Goal: Task Accomplishment & Management: Manage account settings

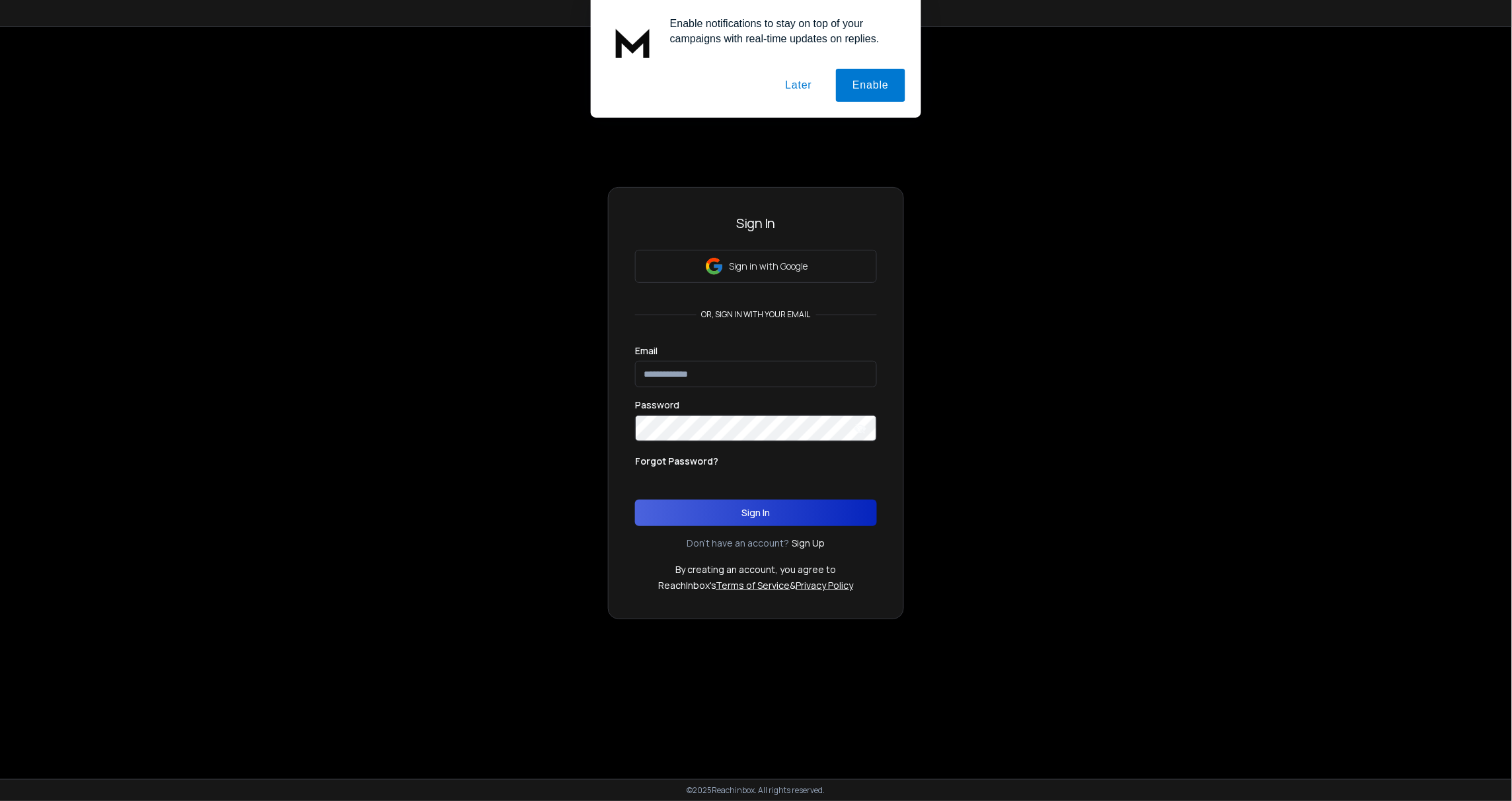
click at [761, 377] on input "email" at bounding box center [756, 374] width 242 height 26
paste input "**********"
type input "**********"
drag, startPoint x: 838, startPoint y: 372, endPoint x: 589, endPoint y: 382, distance: 249.2
click at [589, 382] on div "**********" at bounding box center [756, 403] width 1512 height 699
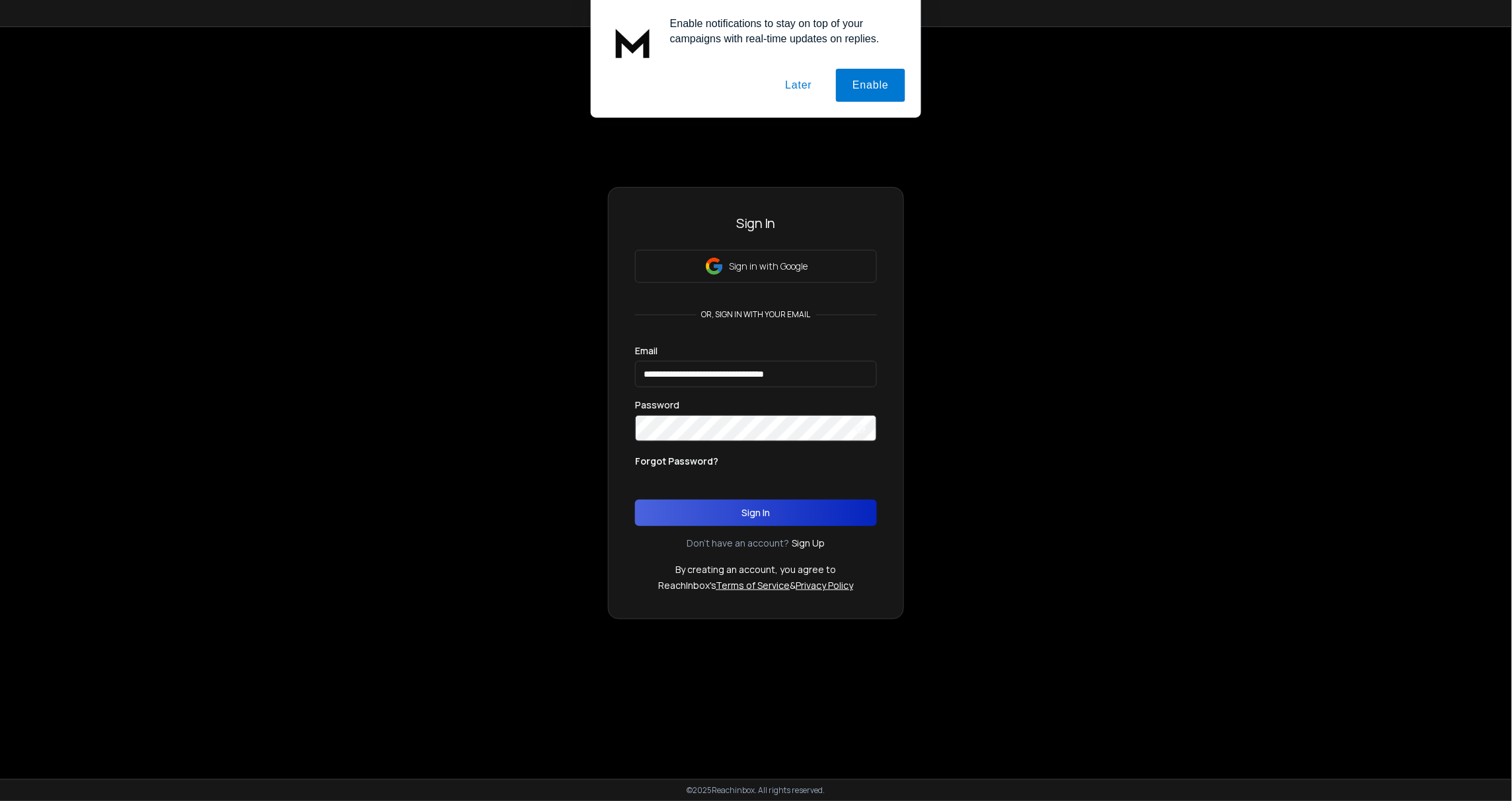
click at [826, 372] on input "**********" at bounding box center [756, 374] width 242 height 26
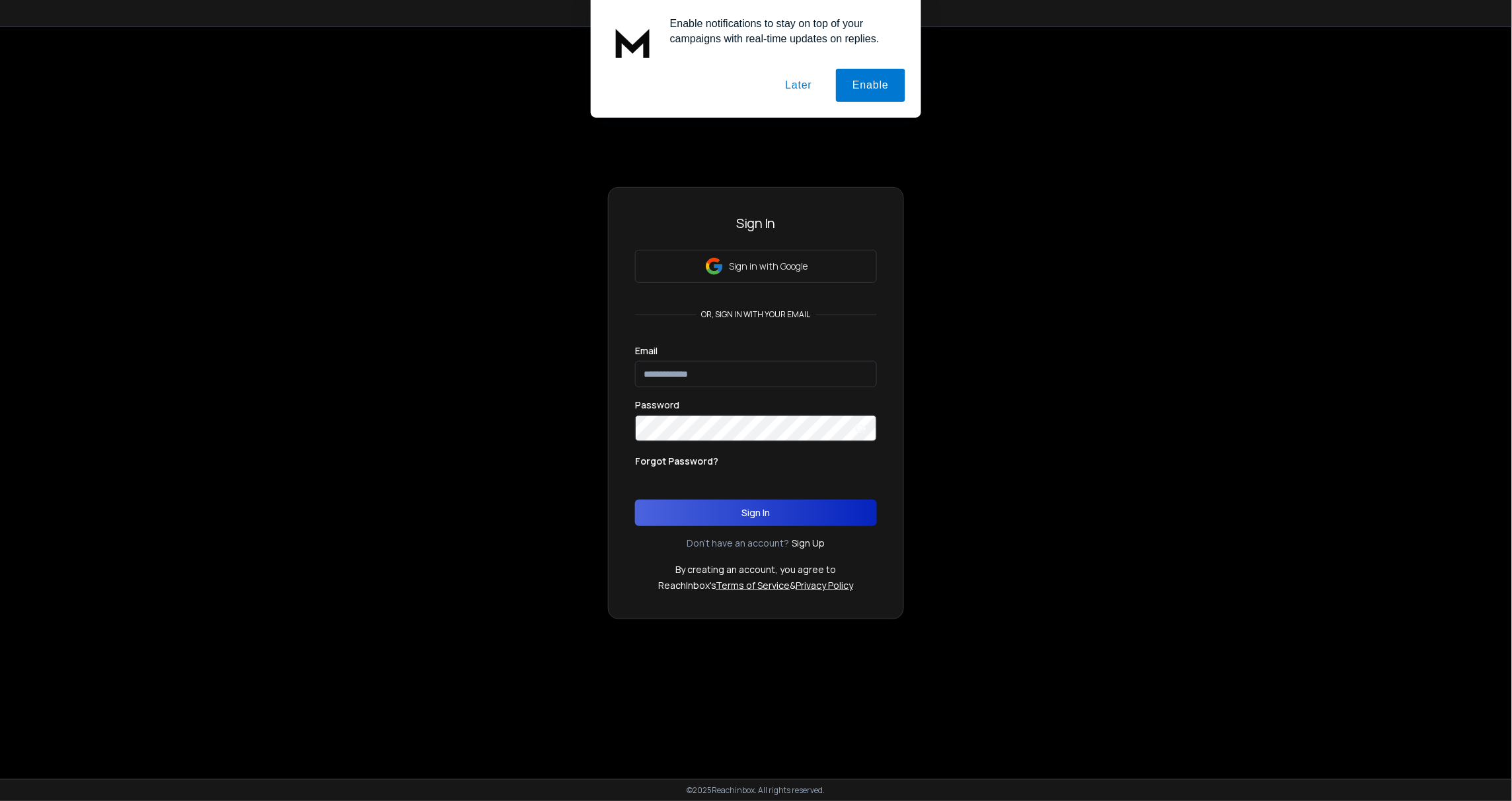
click at [742, 381] on input "email" at bounding box center [756, 374] width 242 height 26
paste input "**********"
type input "**********"
click at [861, 425] on icon at bounding box center [861, 429] width 12 height 8
click at [838, 403] on div "Password" at bounding box center [756, 405] width 242 height 10
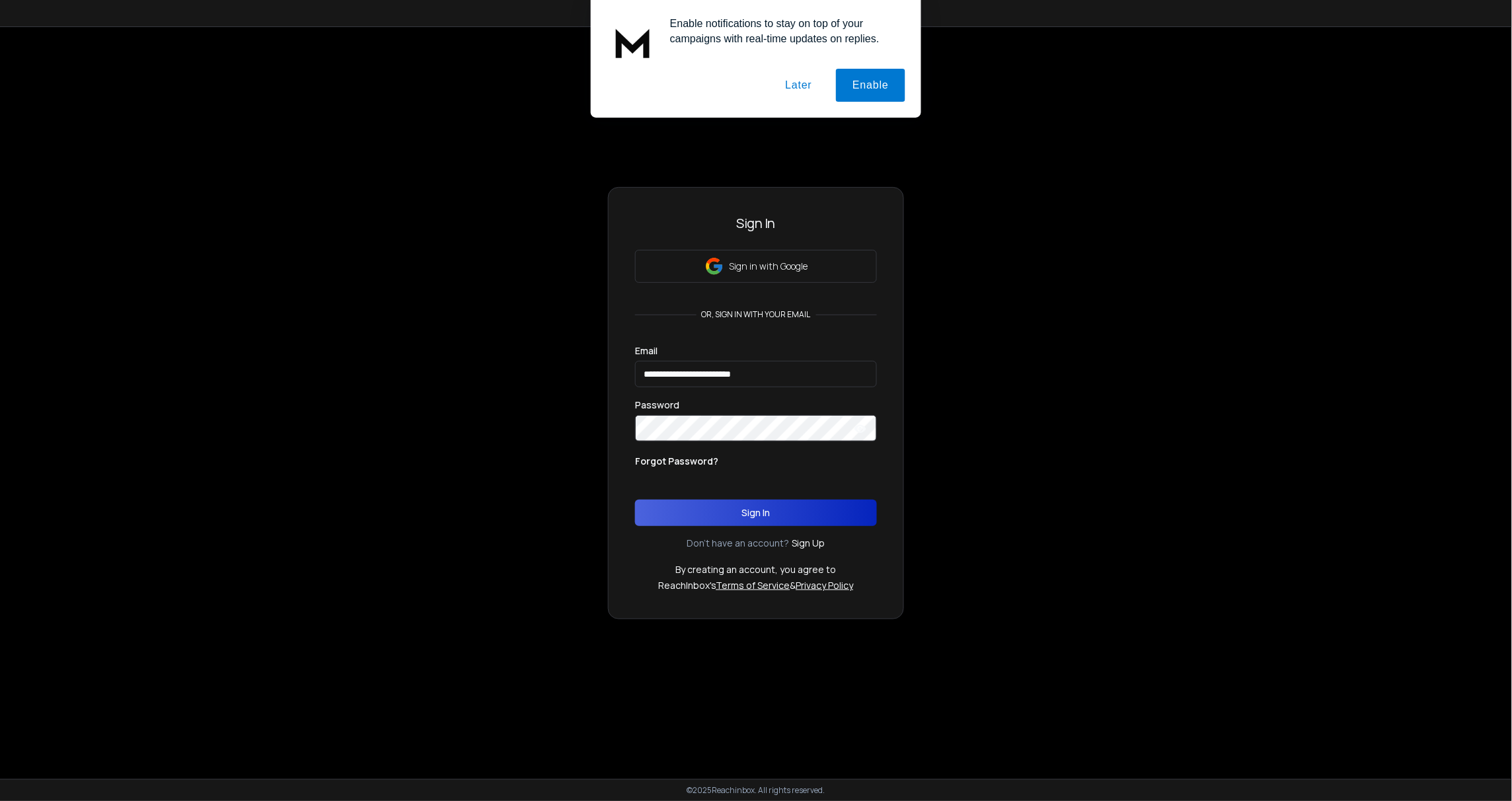
click at [772, 512] on button "Sign In" at bounding box center [756, 513] width 242 height 26
click at [799, 81] on button "Later" at bounding box center [799, 85] width 60 height 33
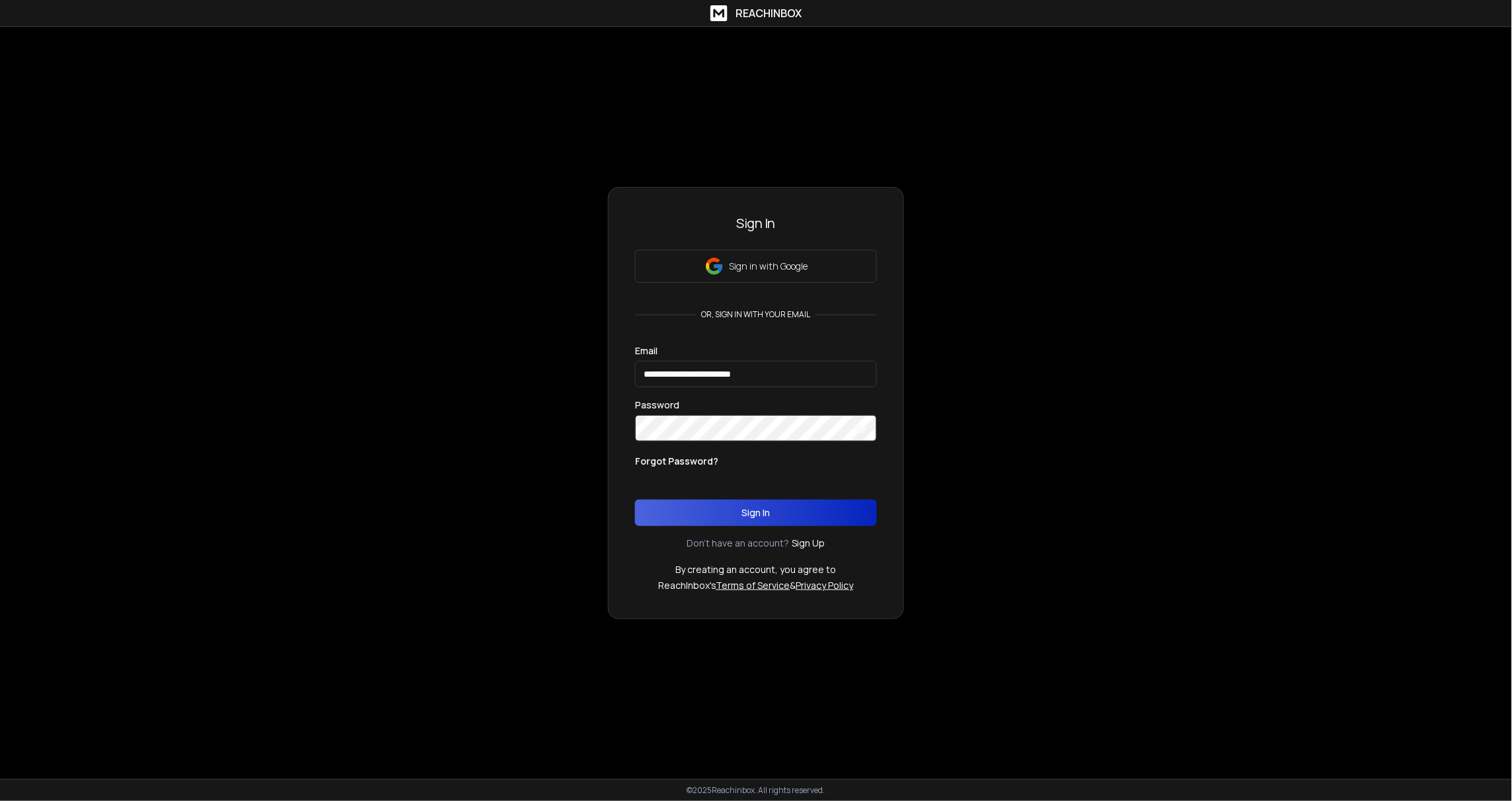
click at [758, 519] on button "Sign In" at bounding box center [756, 513] width 242 height 26
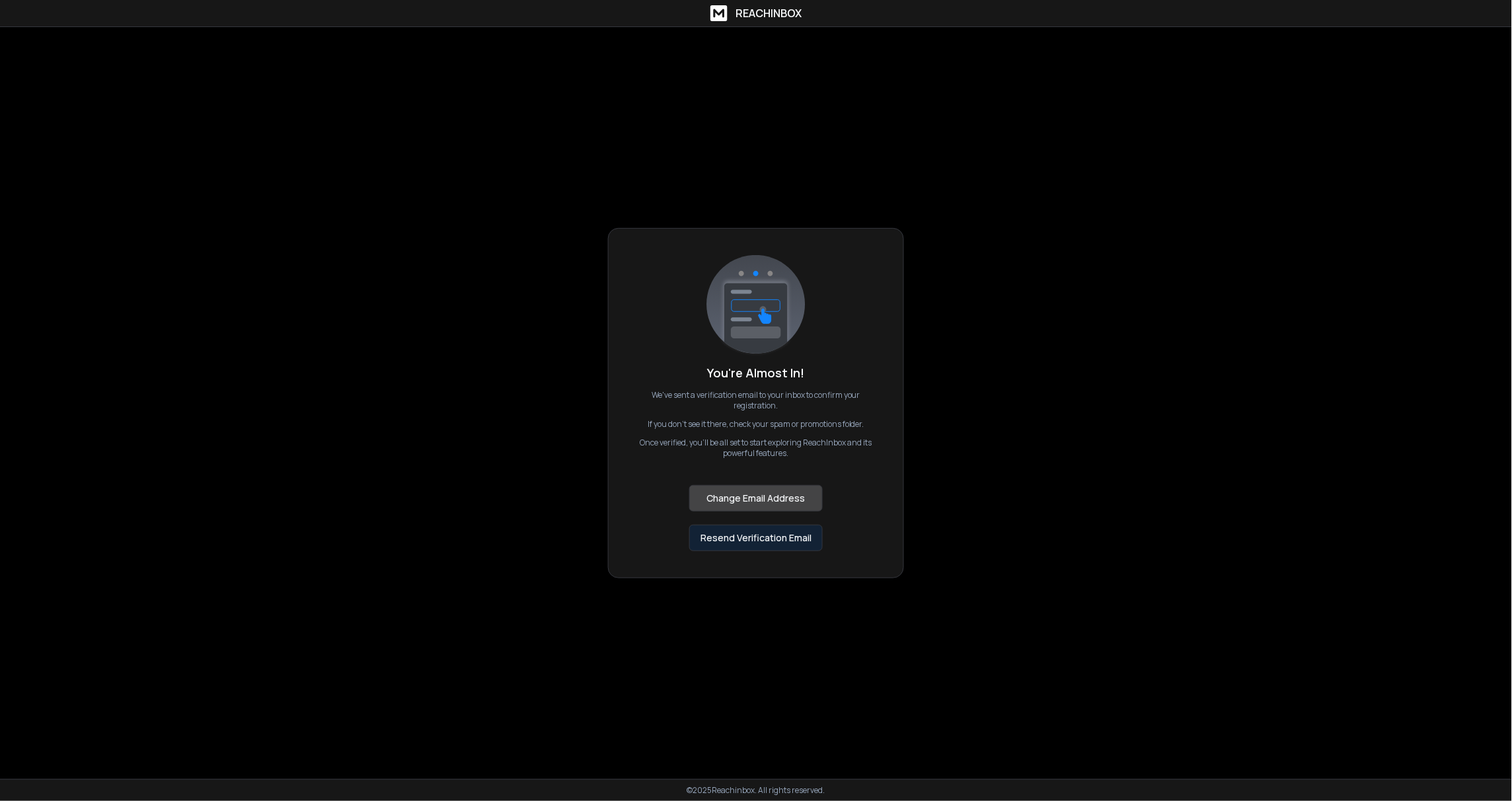
click at [770, 539] on button "Resend Verification Email" at bounding box center [756, 538] width 133 height 26
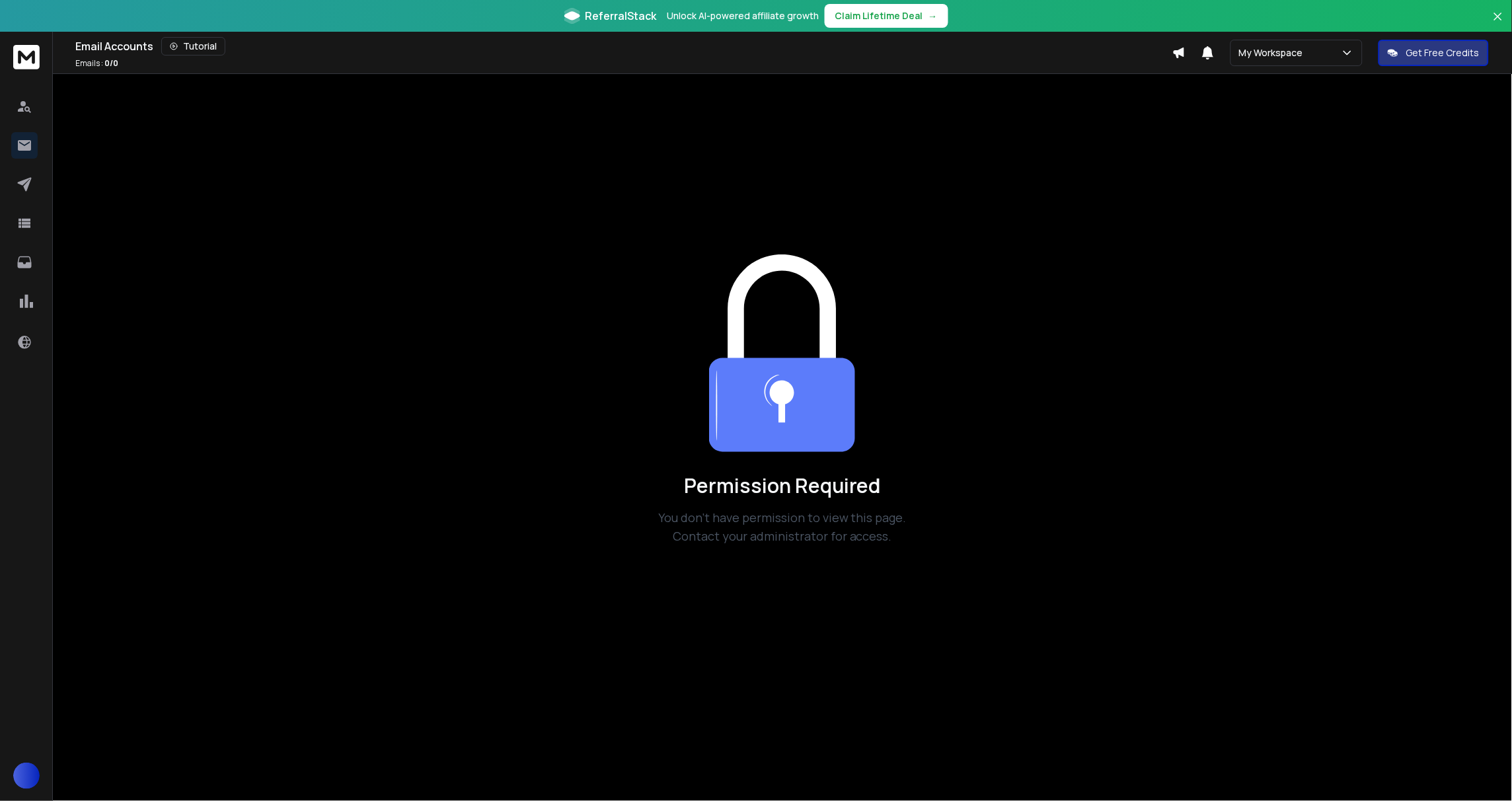
click at [1500, 14] on icon "Close banner" at bounding box center [1498, 16] width 8 height 8
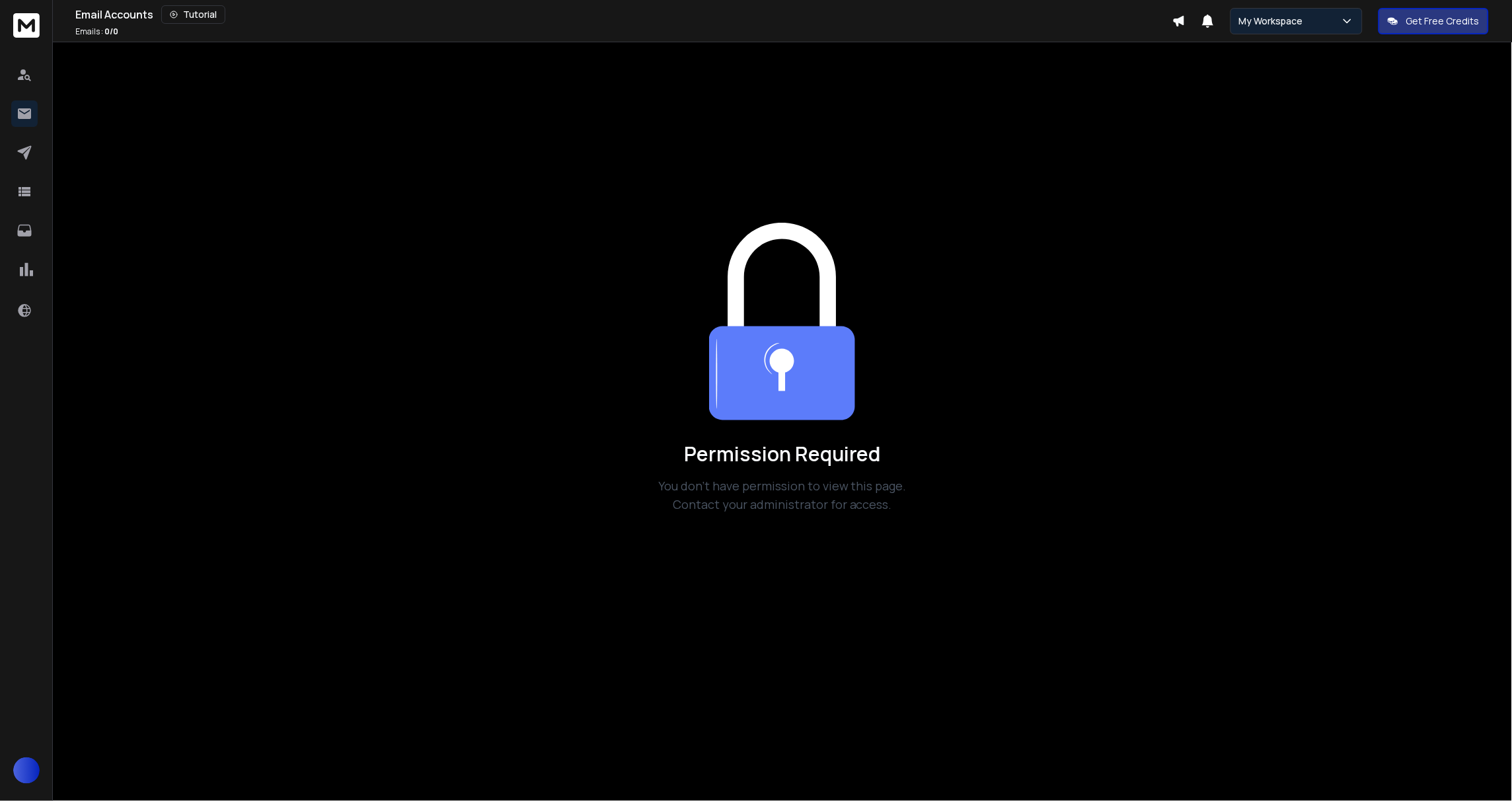
click at [1333, 16] on div "My Workspace" at bounding box center [1296, 21] width 115 height 13
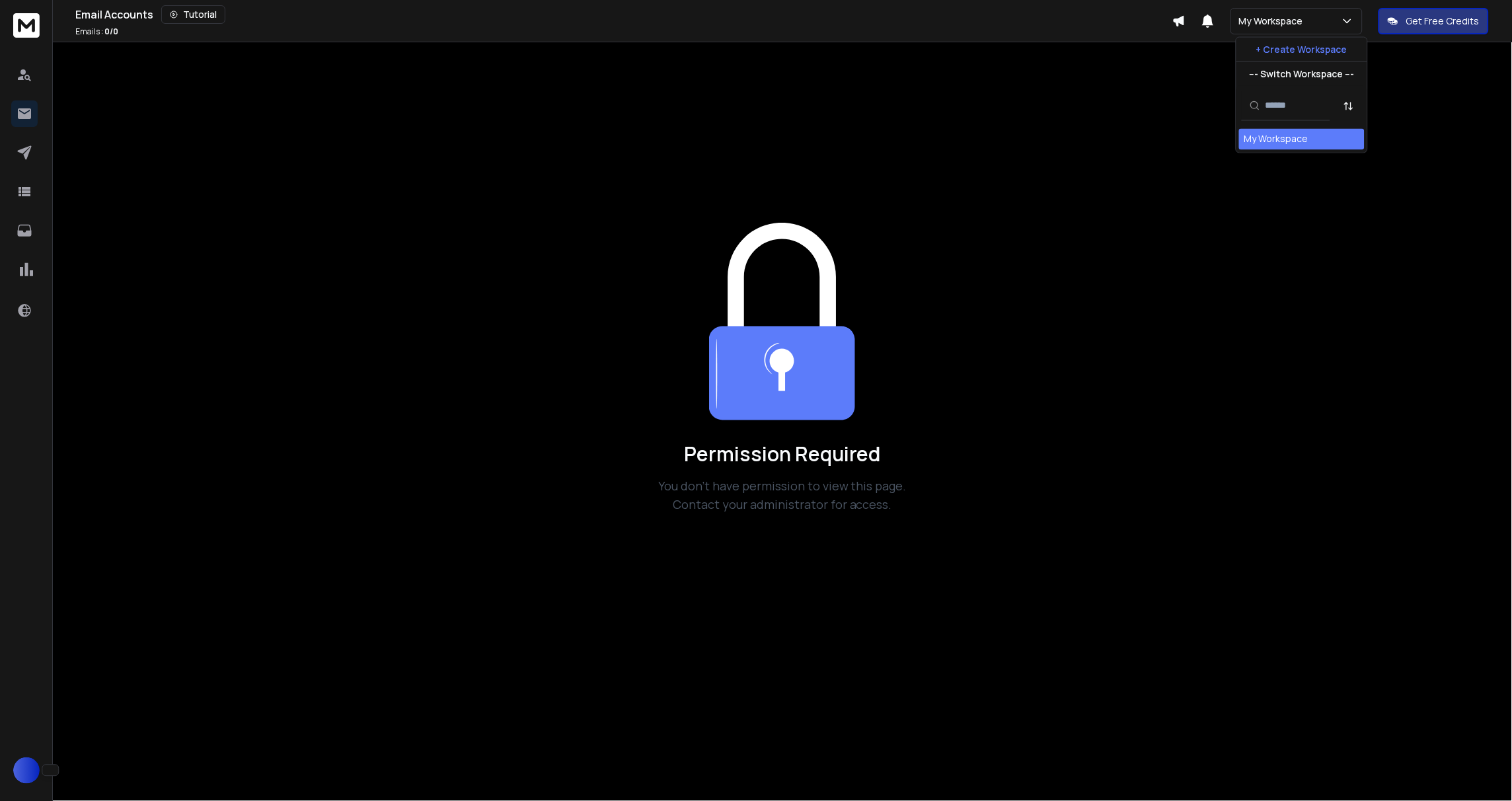
click at [32, 774] on span "button" at bounding box center [26, 770] width 26 height 26
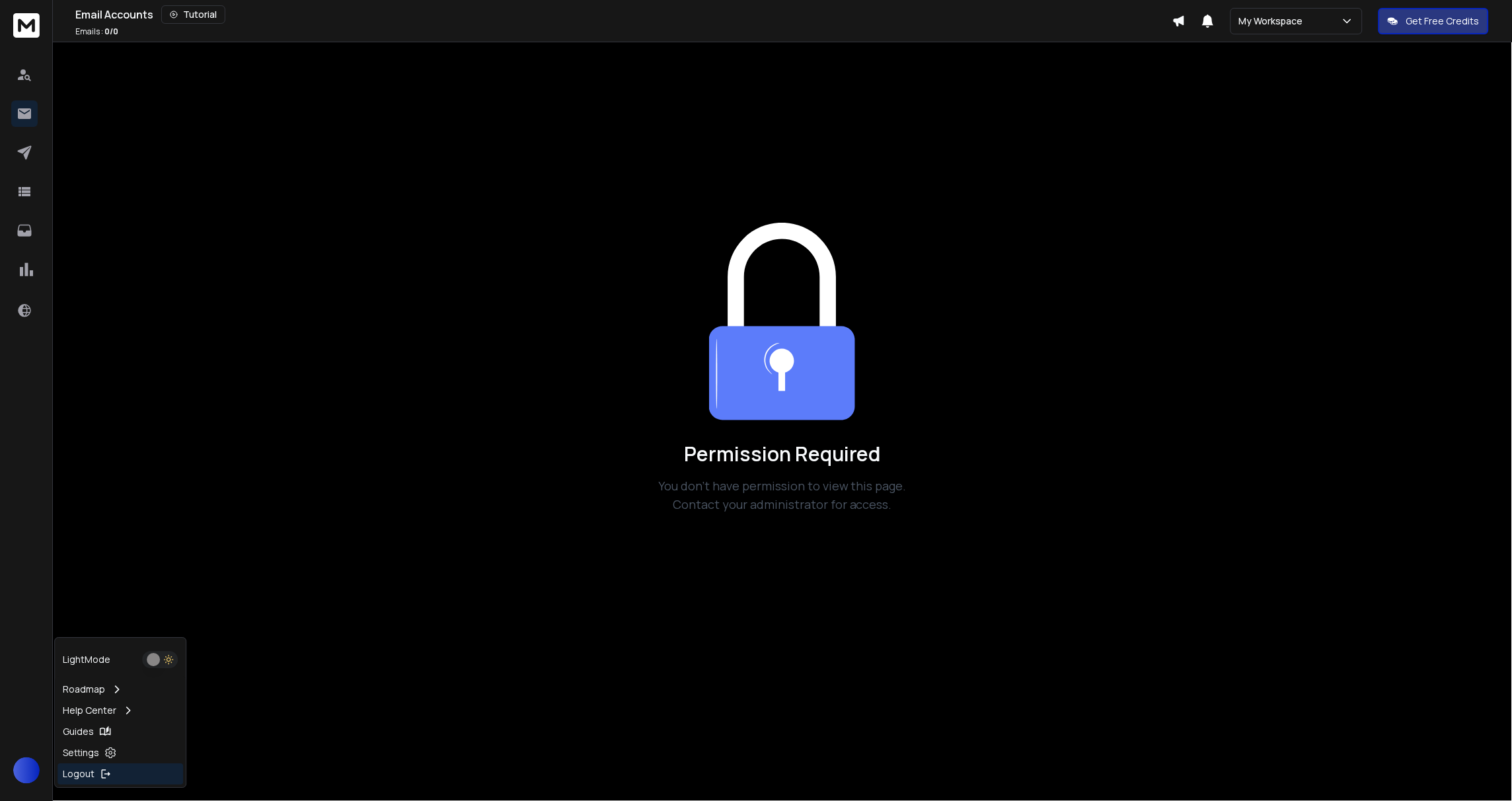
click at [90, 772] on p "Logout" at bounding box center [79, 773] width 32 height 13
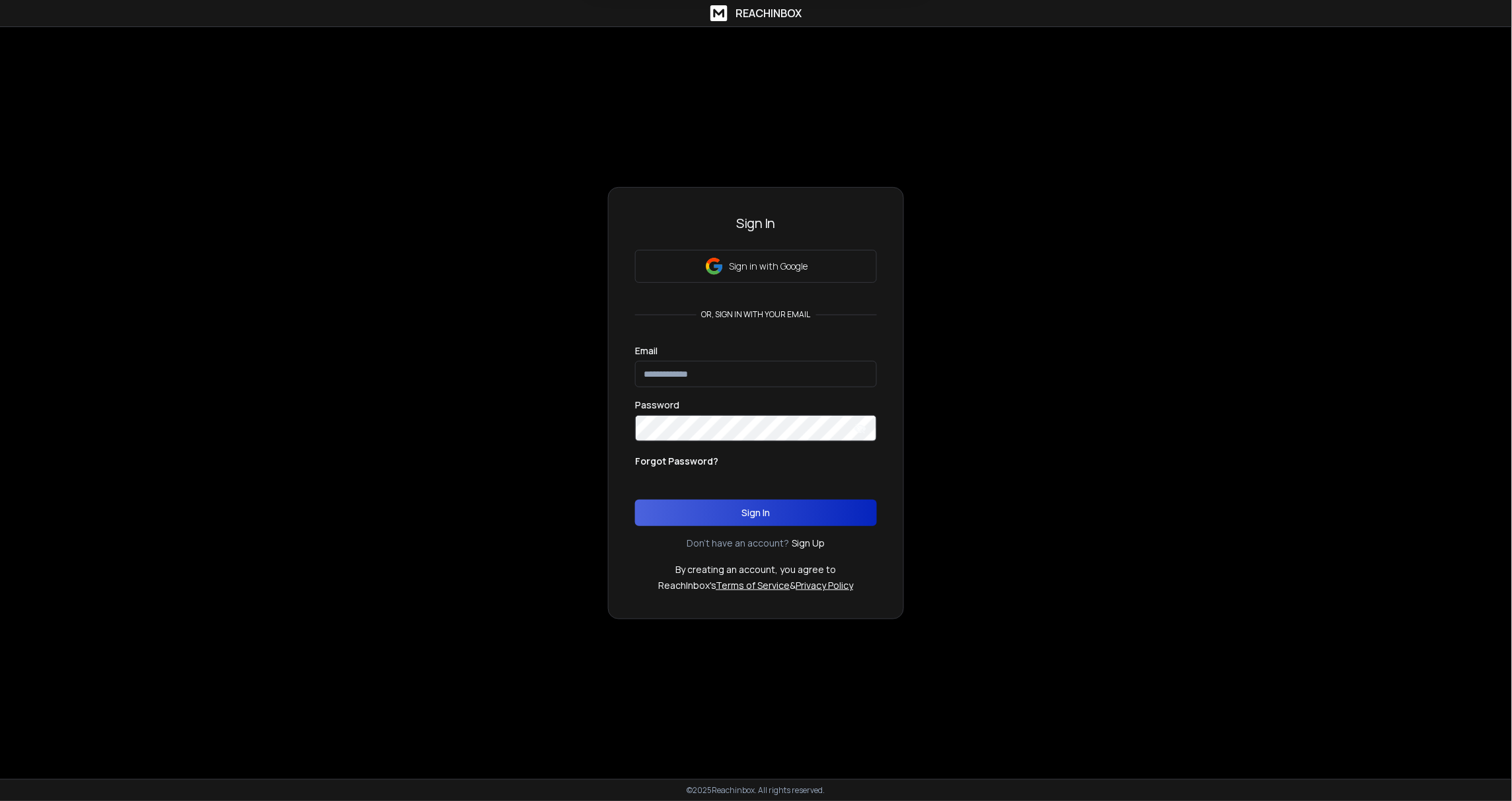
click at [715, 376] on input "email" at bounding box center [756, 374] width 242 height 26
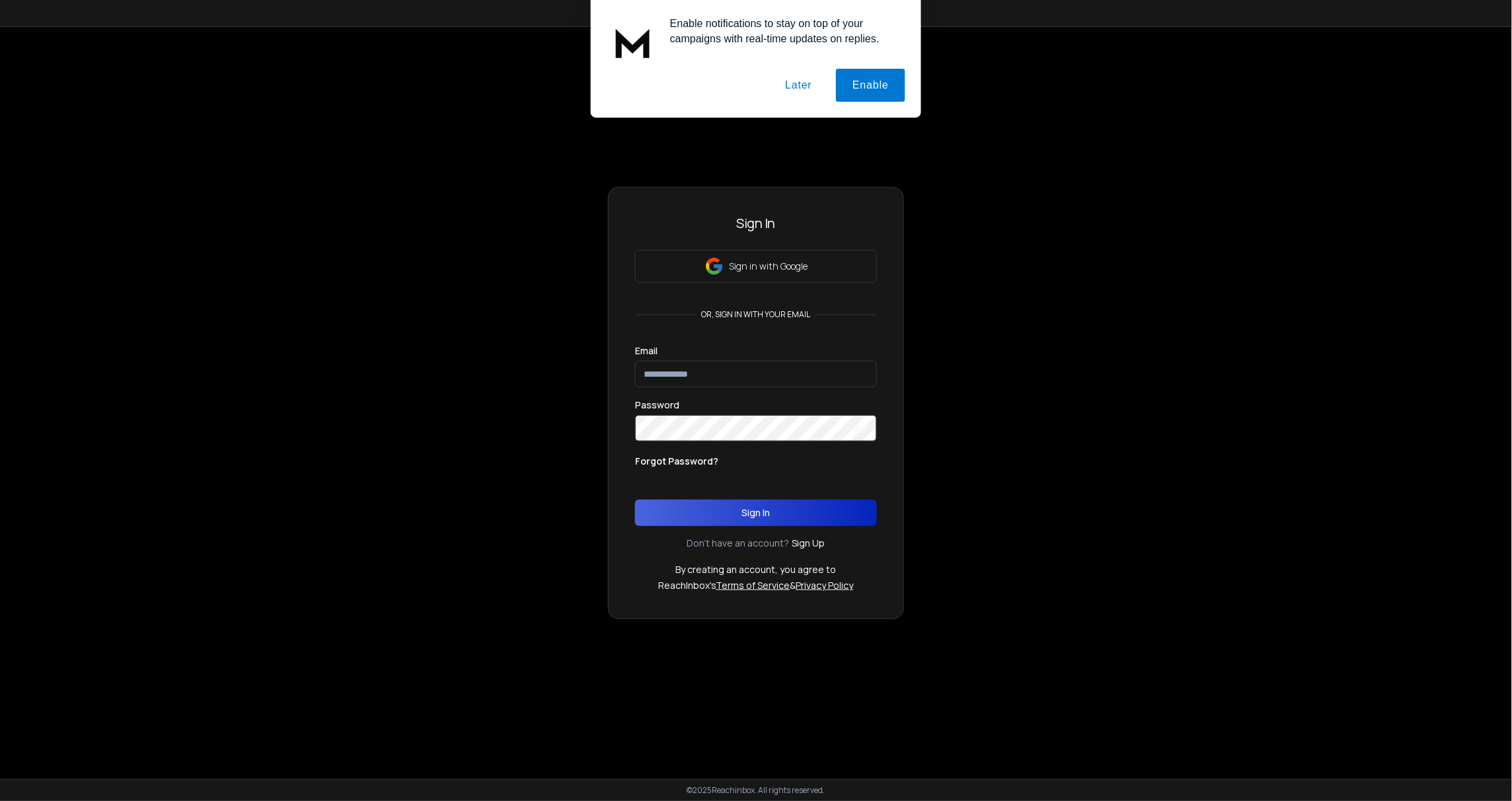
paste input "**********"
type input "**********"
click at [858, 393] on form "**********" at bounding box center [756, 436] width 242 height 180
click at [863, 422] on icon at bounding box center [861, 429] width 12 height 12
click at [799, 513] on button "Sign In" at bounding box center [756, 513] width 242 height 26
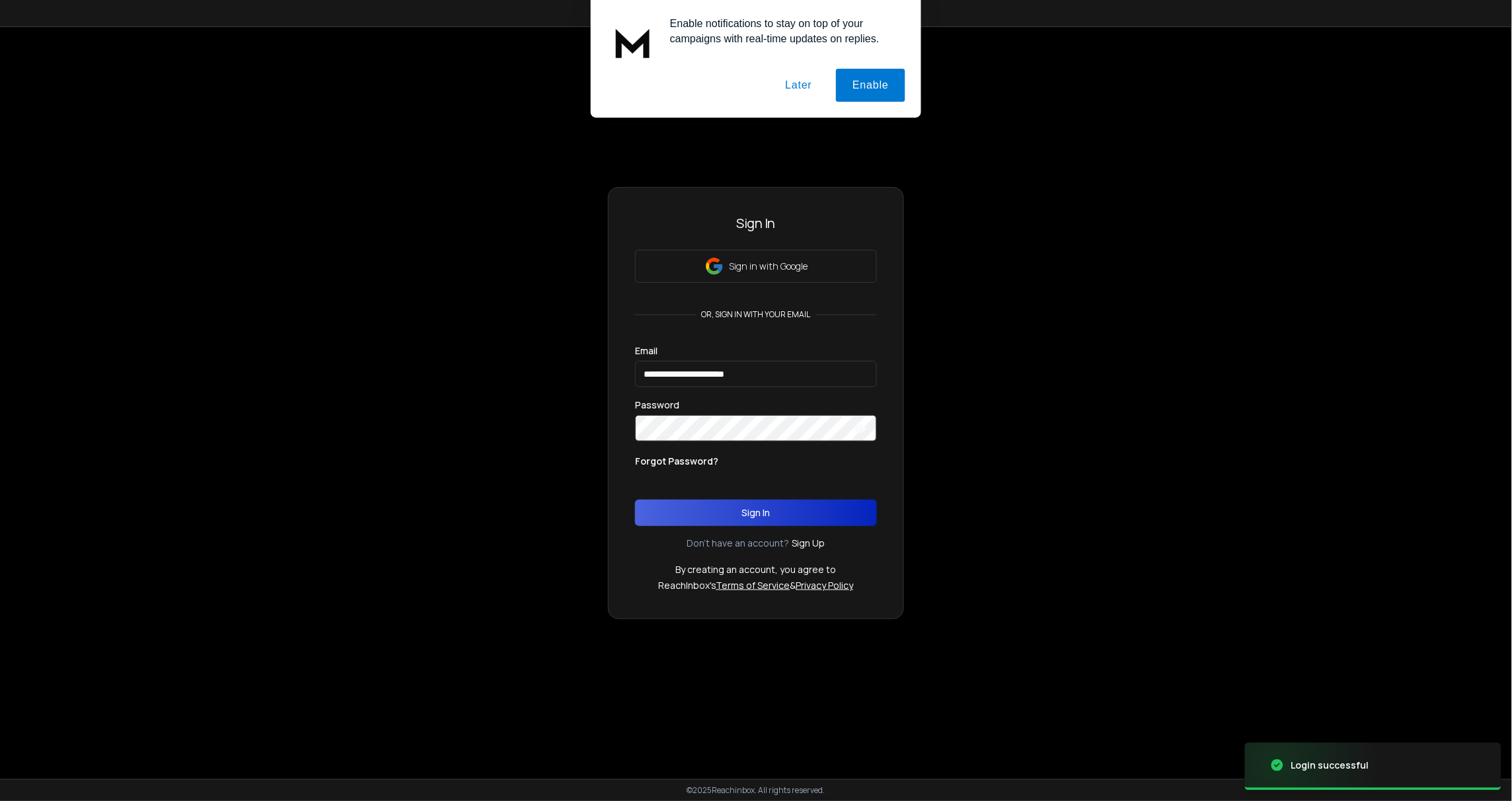
click at [801, 79] on button "Later" at bounding box center [799, 85] width 60 height 33
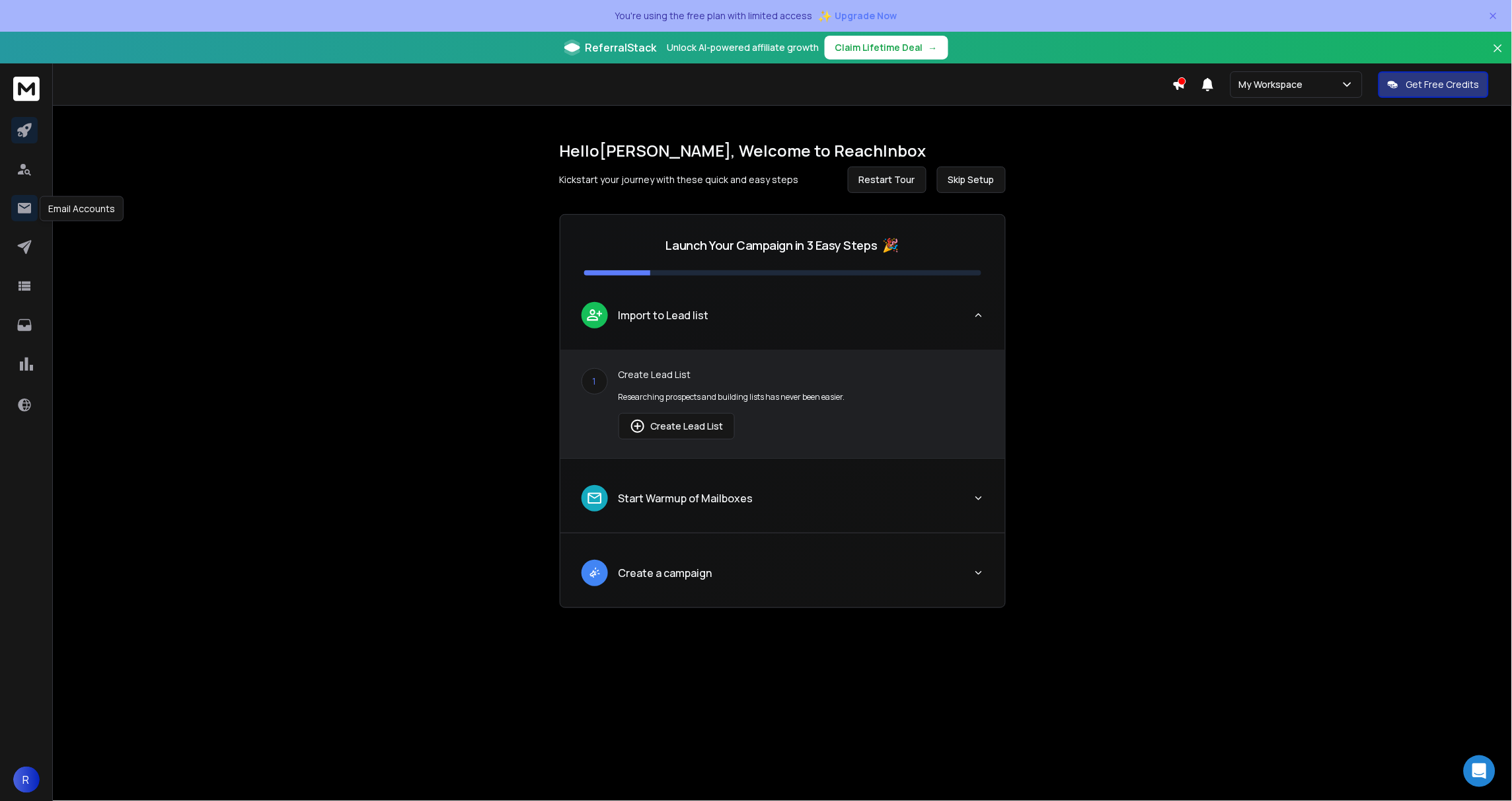
click at [26, 204] on icon at bounding box center [24, 208] width 13 height 11
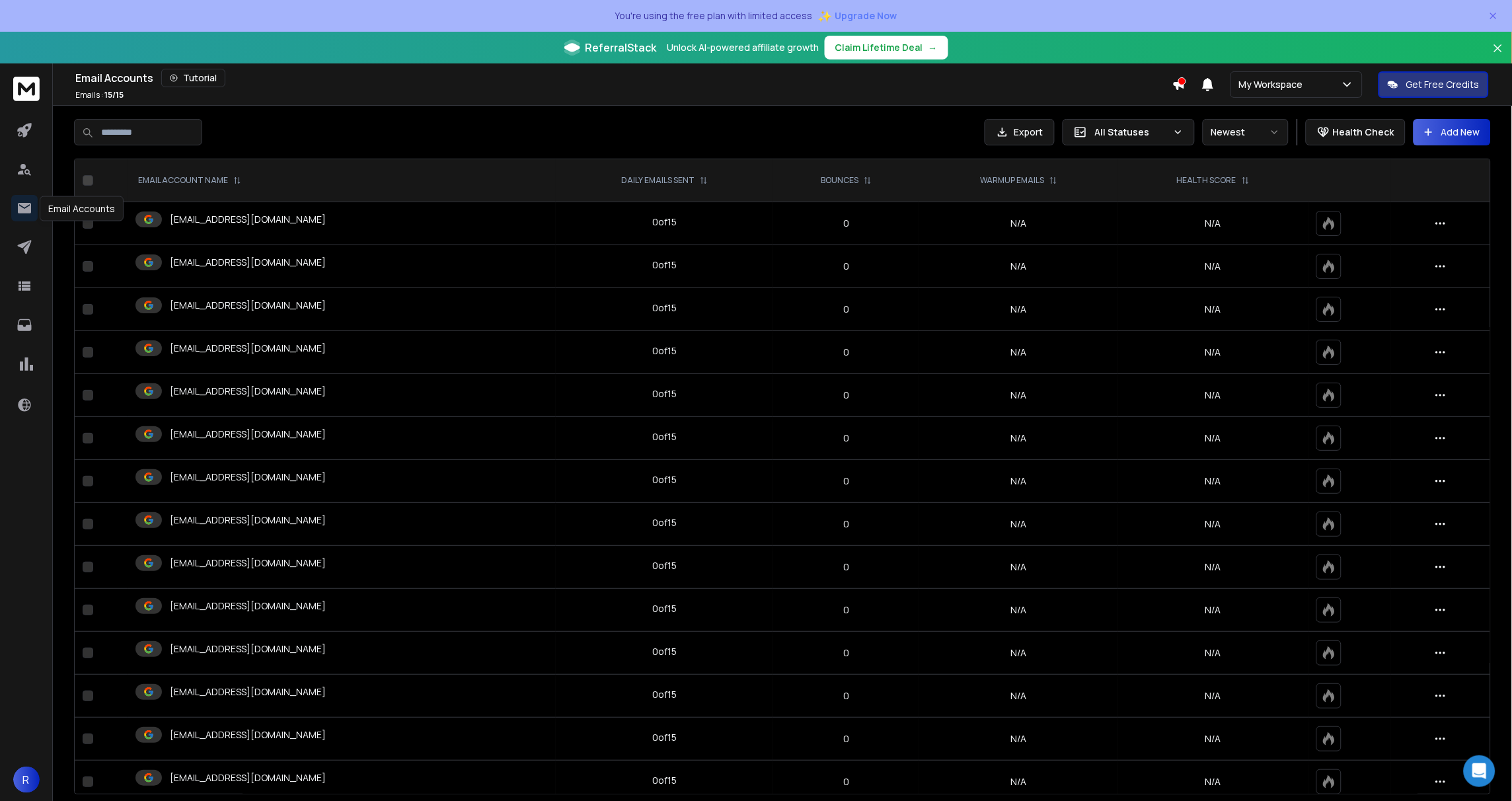
click at [1331, 223] on icon at bounding box center [1328, 223] width 11 height 13
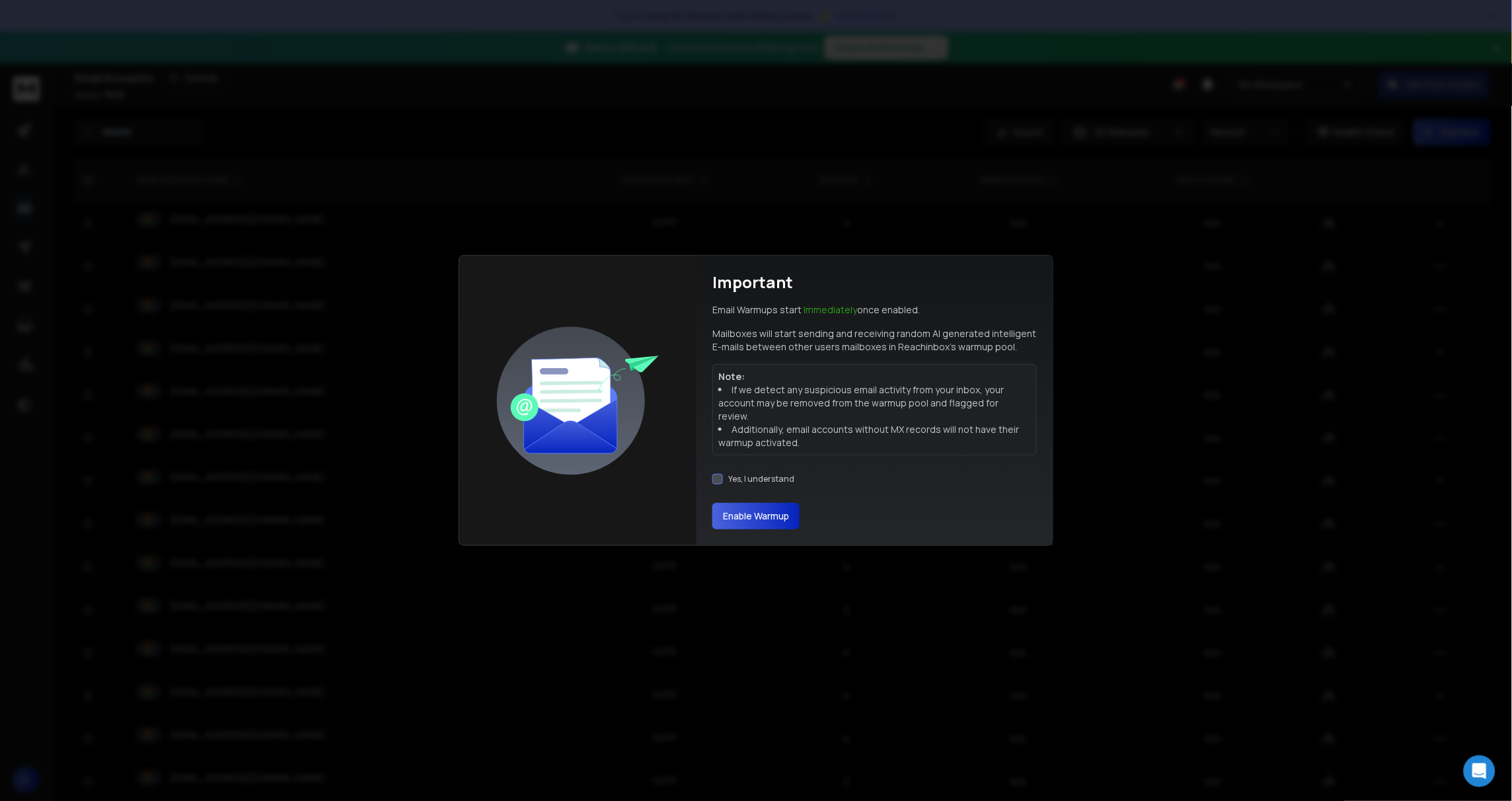
click at [716, 474] on button "Yes, I understand" at bounding box center [718, 479] width 11 height 11
click at [740, 514] on button "Enable Warmup" at bounding box center [756, 516] width 88 height 26
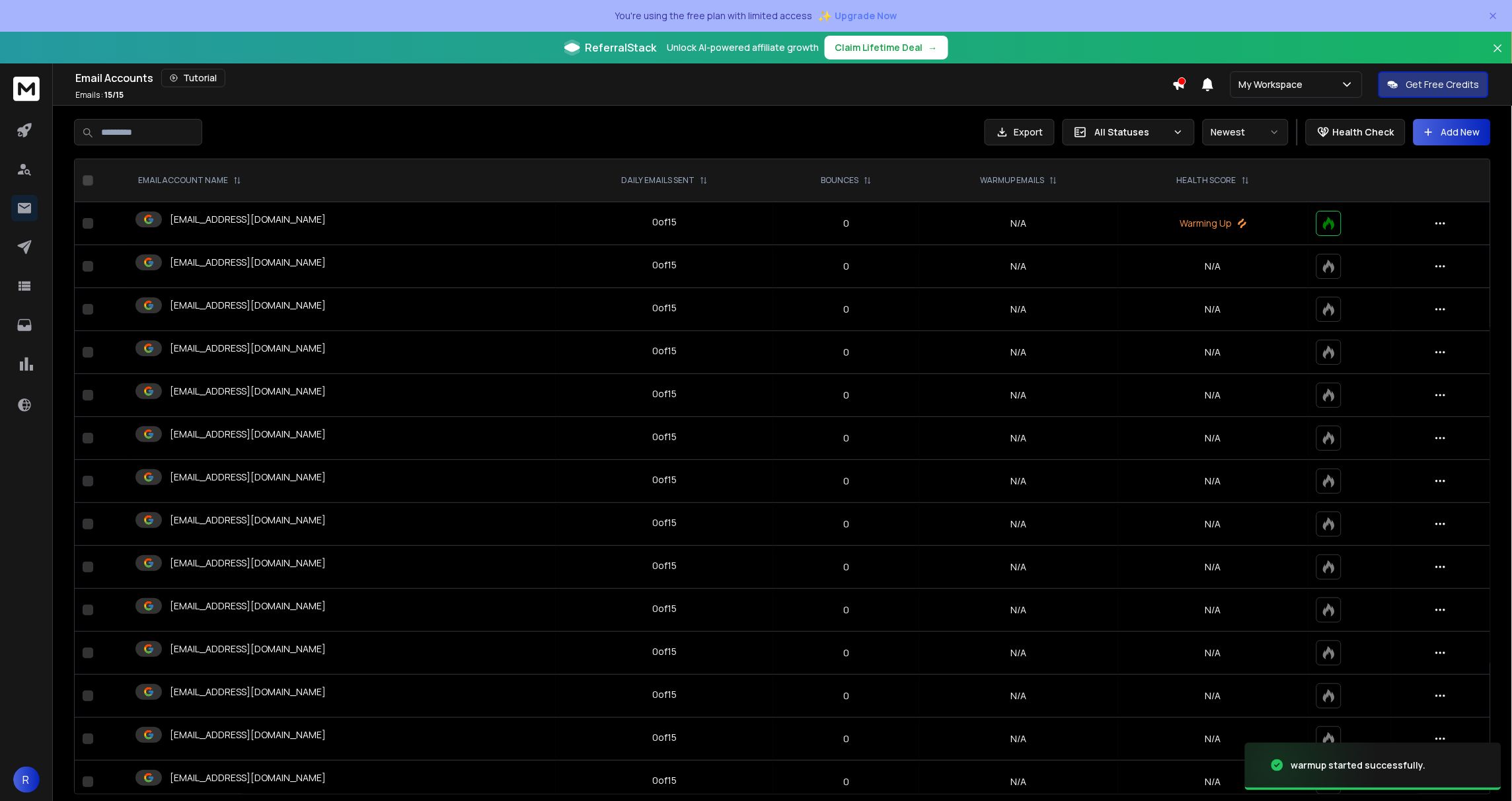
click at [1335, 265] on div at bounding box center [1329, 266] width 25 height 25
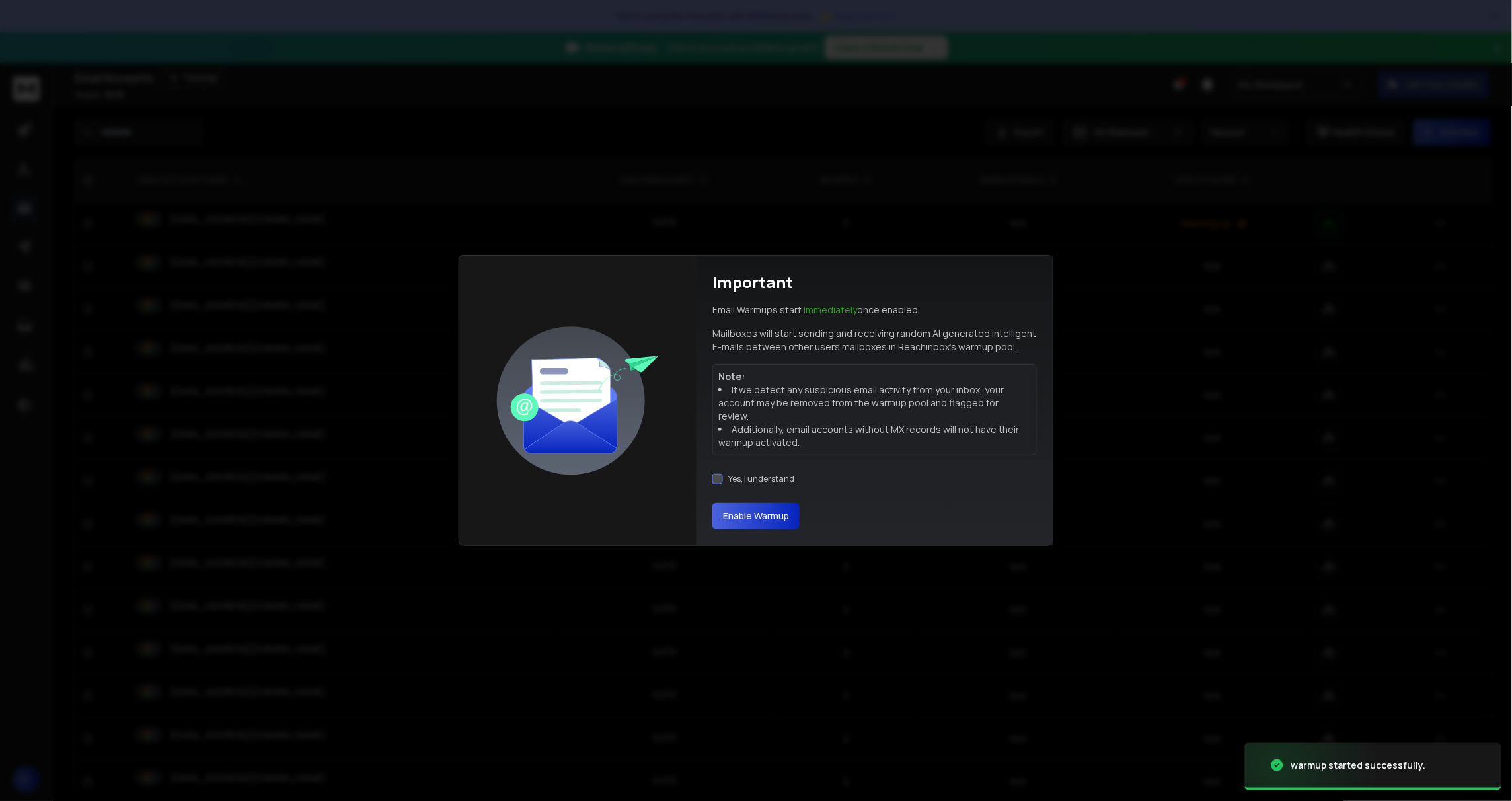
click at [729, 474] on label "Yes, I understand" at bounding box center [761, 479] width 66 height 11
click at [717, 474] on button "Yes, I understand" at bounding box center [718, 479] width 11 height 11
click at [749, 505] on button "Enable Warmup" at bounding box center [756, 516] width 88 height 26
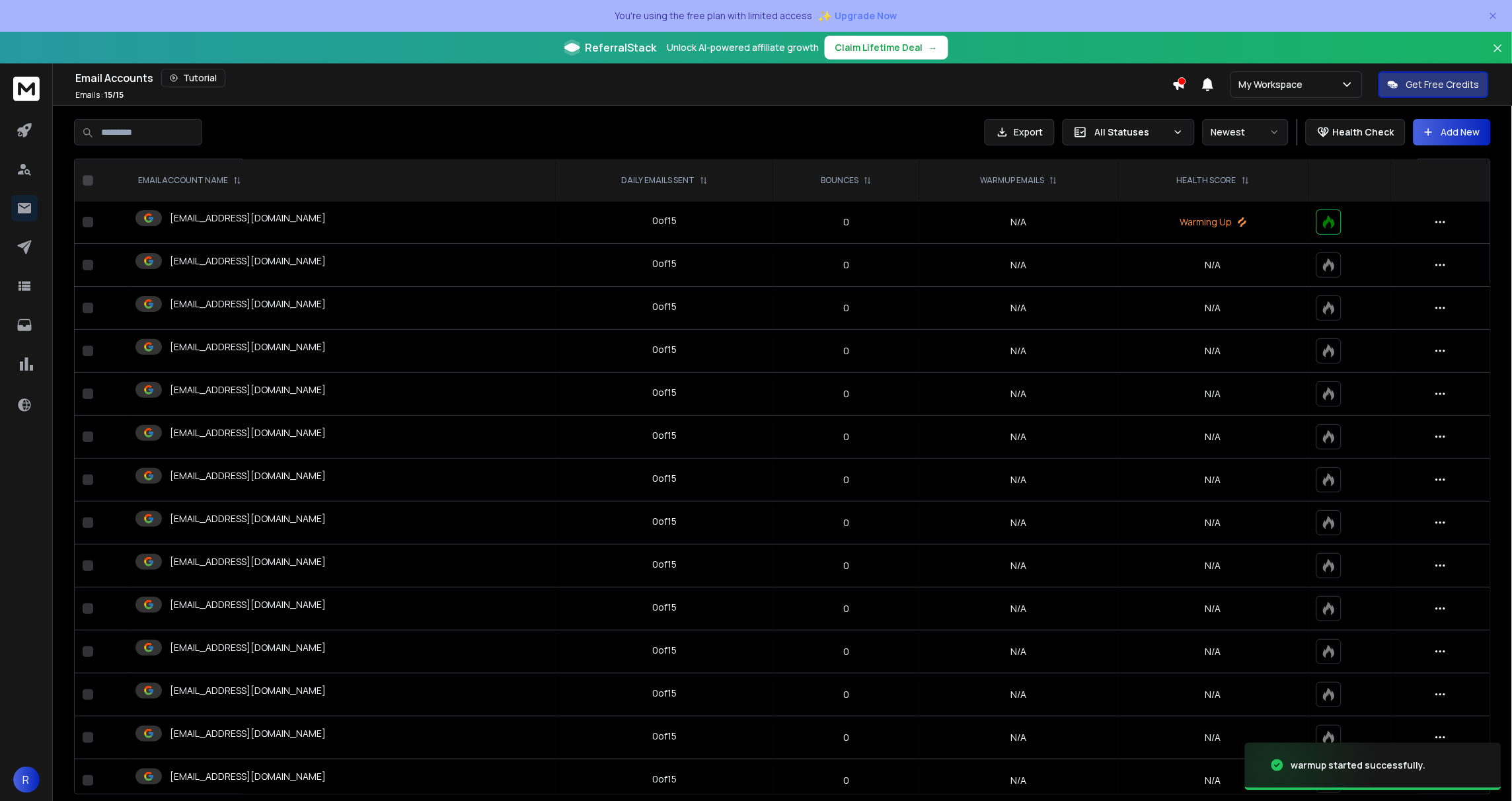
scroll to position [31, 0]
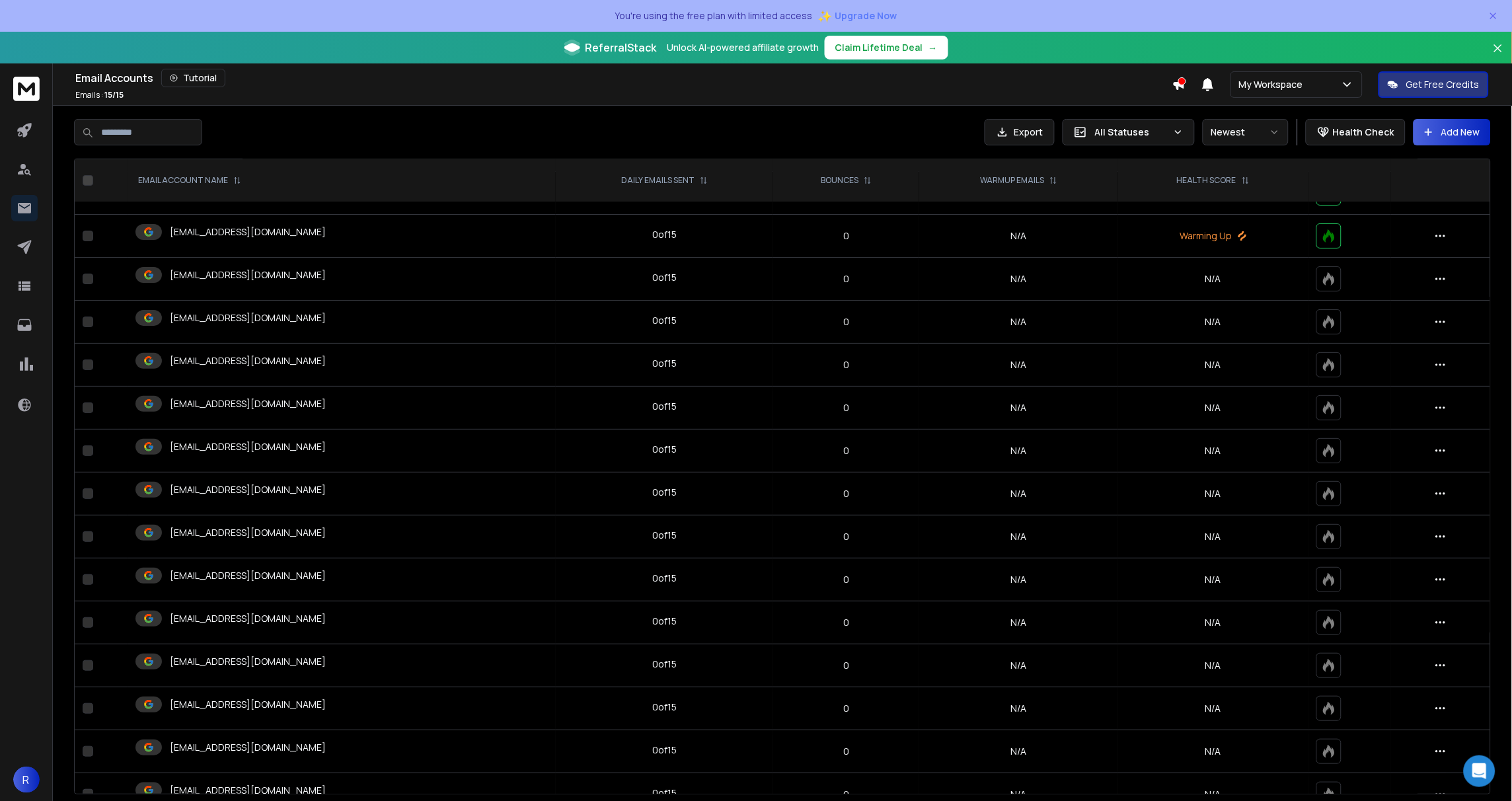
click at [1328, 279] on icon at bounding box center [1328, 279] width 11 height 13
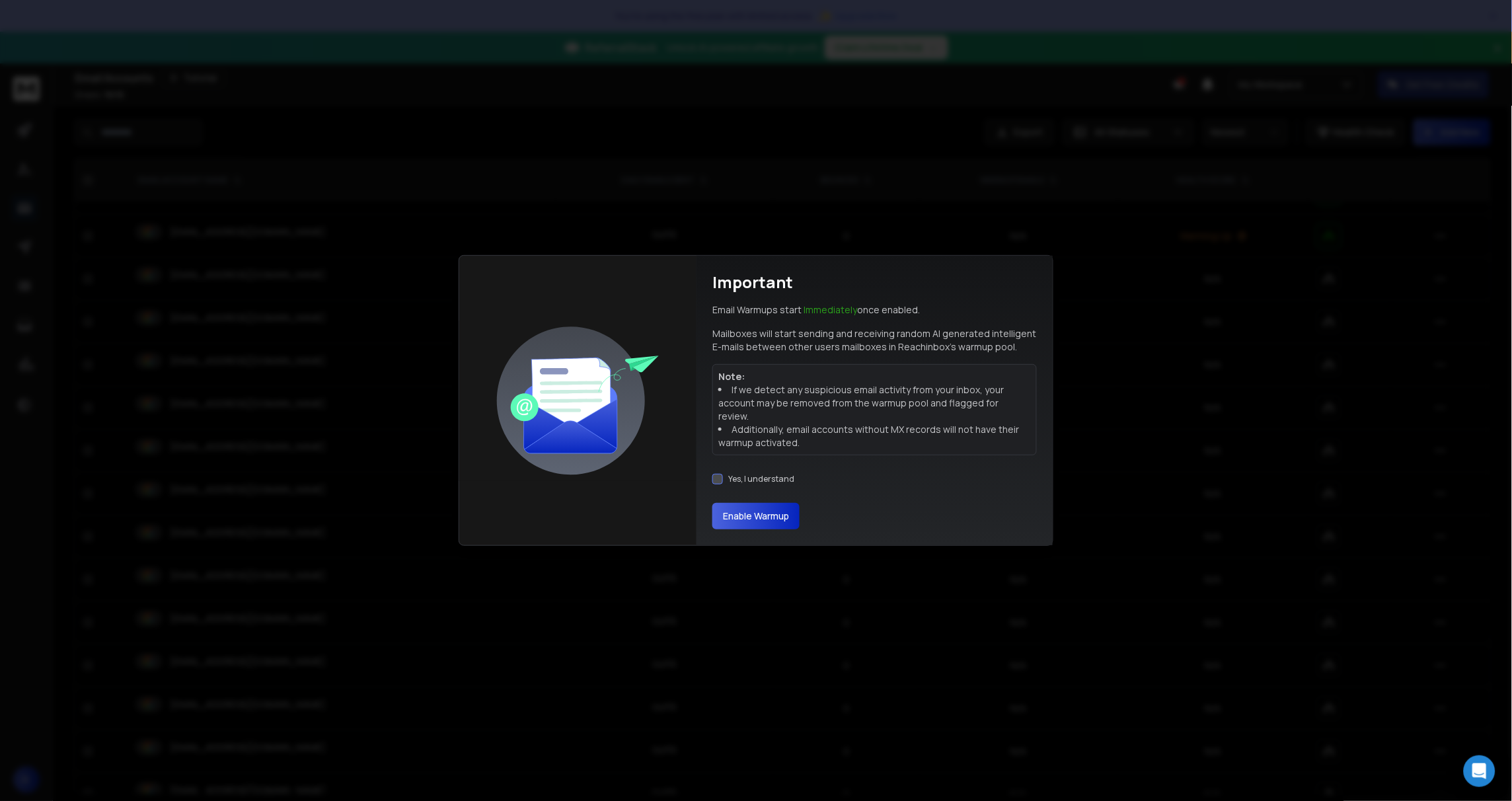
click at [755, 474] on label "Yes, I understand" at bounding box center [761, 479] width 66 height 11
click at [756, 509] on button "Enable Warmup" at bounding box center [756, 516] width 88 height 26
click at [718, 477] on button "Yes, I understand" at bounding box center [718, 479] width 11 height 11
click at [757, 514] on button "Enable Warmup" at bounding box center [756, 516] width 88 height 26
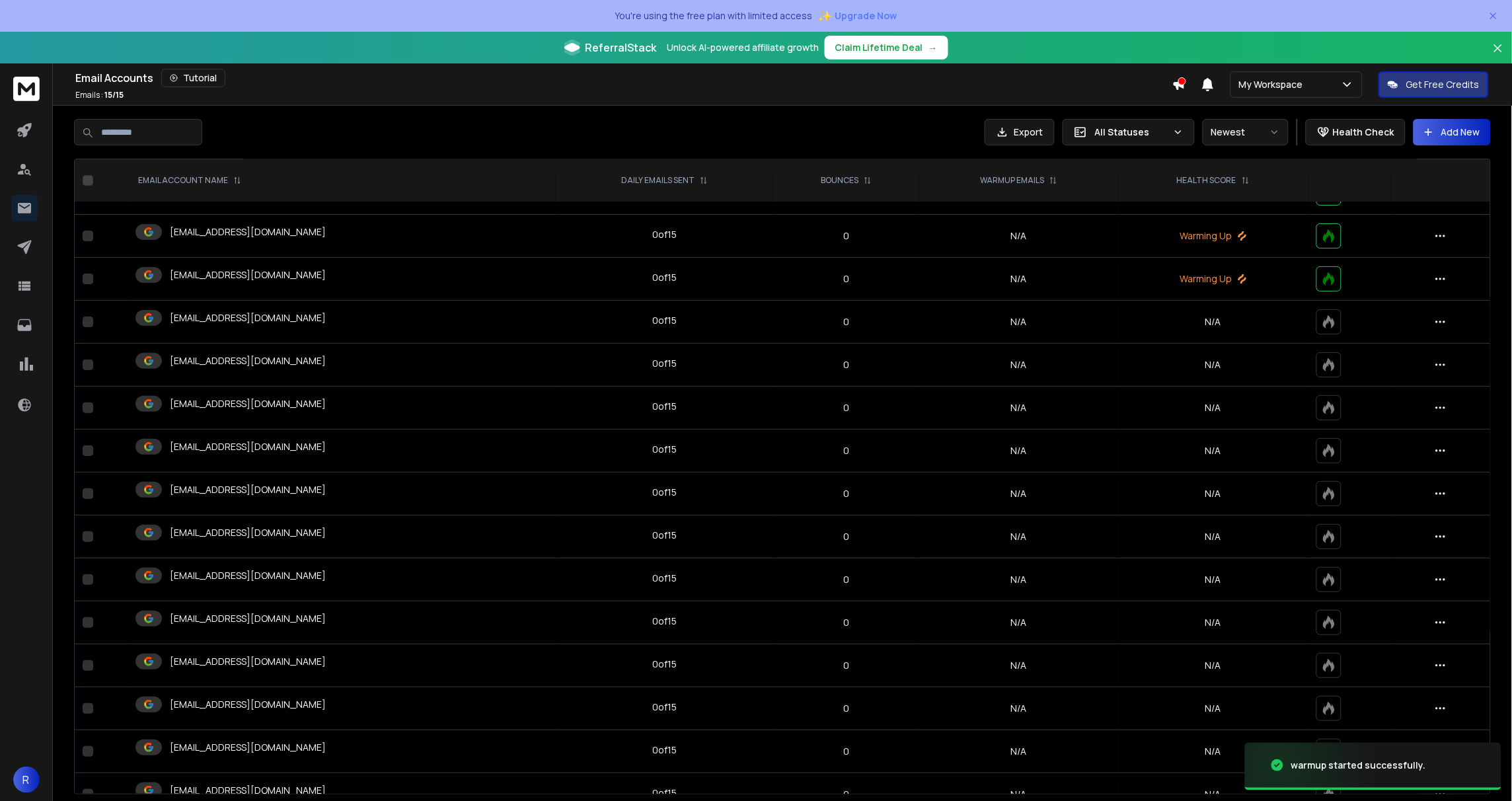
click at [1330, 321] on icon at bounding box center [1328, 322] width 11 height 13
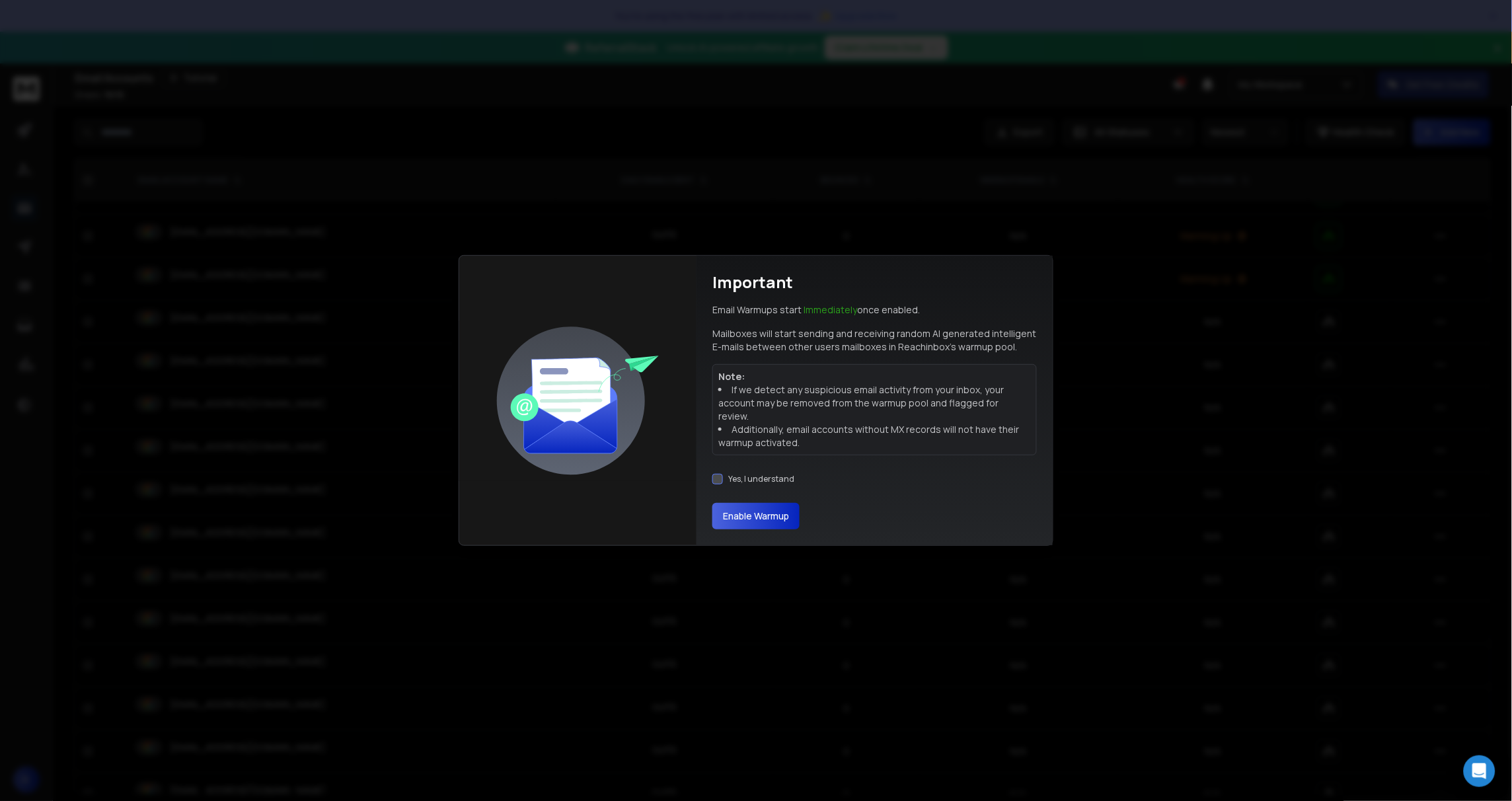
click at [717, 474] on button "Yes, I understand" at bounding box center [718, 479] width 11 height 11
click at [763, 503] on button "Enable Warmup" at bounding box center [756, 516] width 88 height 26
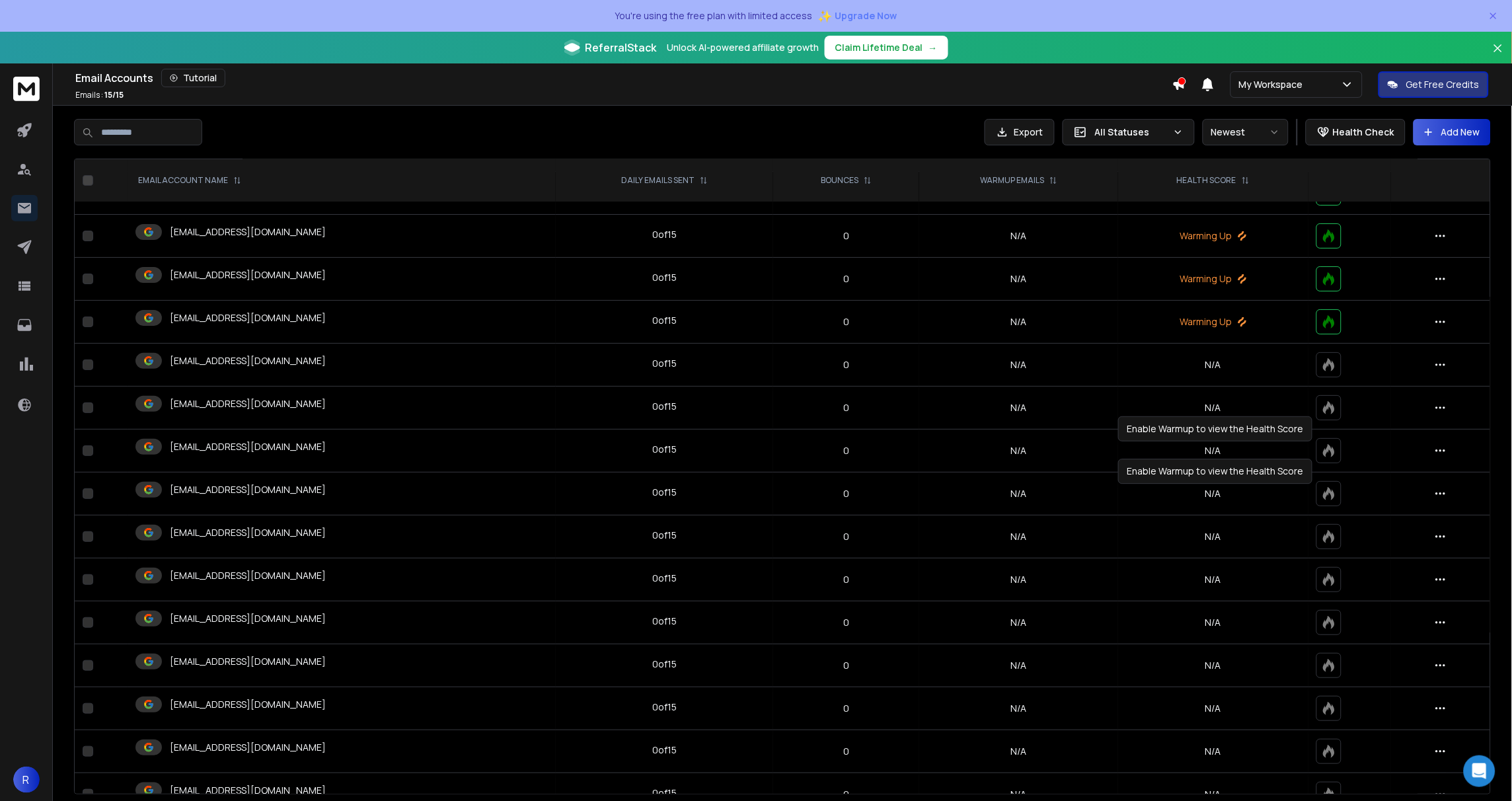
scroll to position [63, 0]
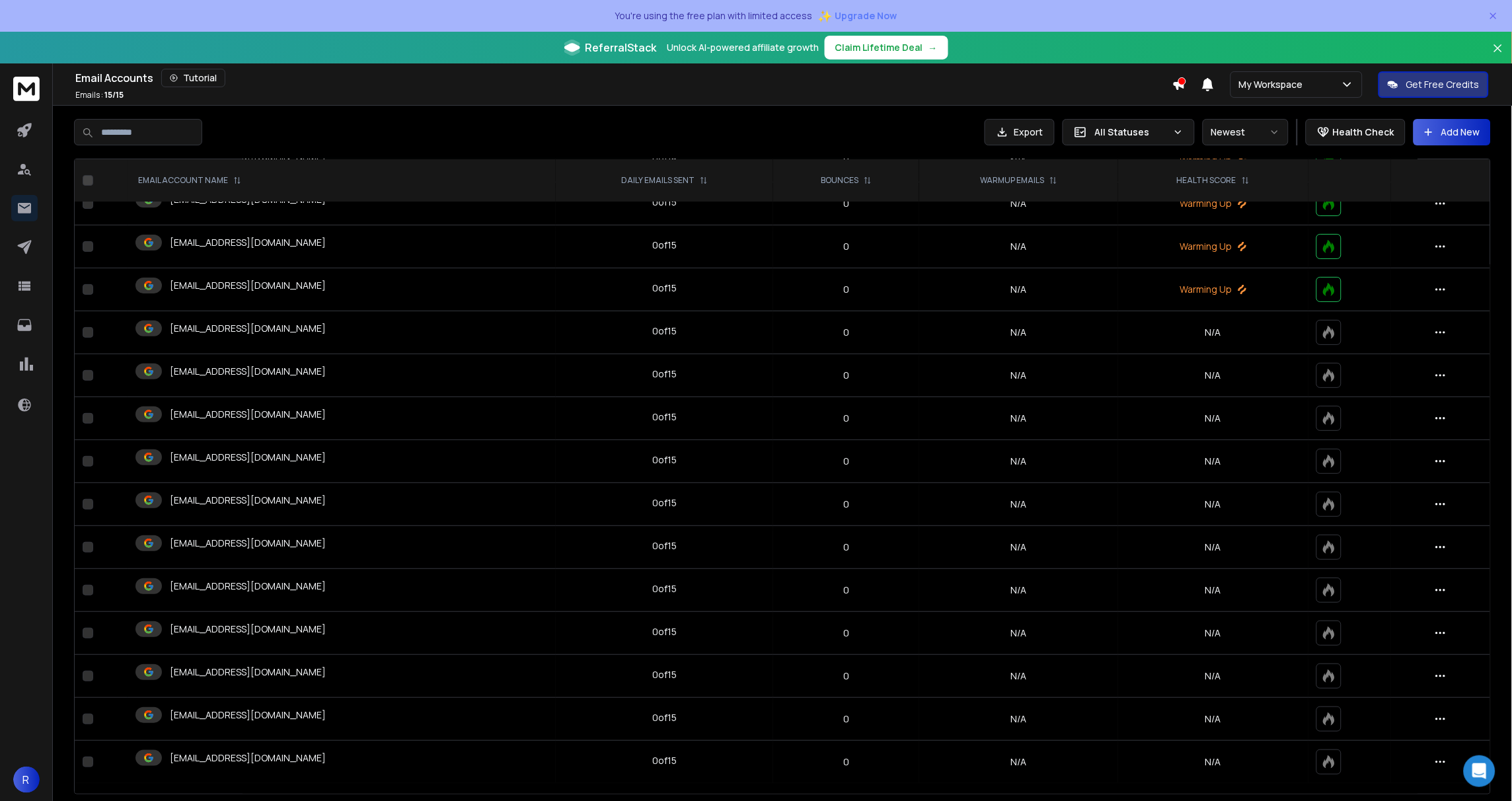
click at [1327, 763] on icon at bounding box center [1329, 762] width 13 height 13
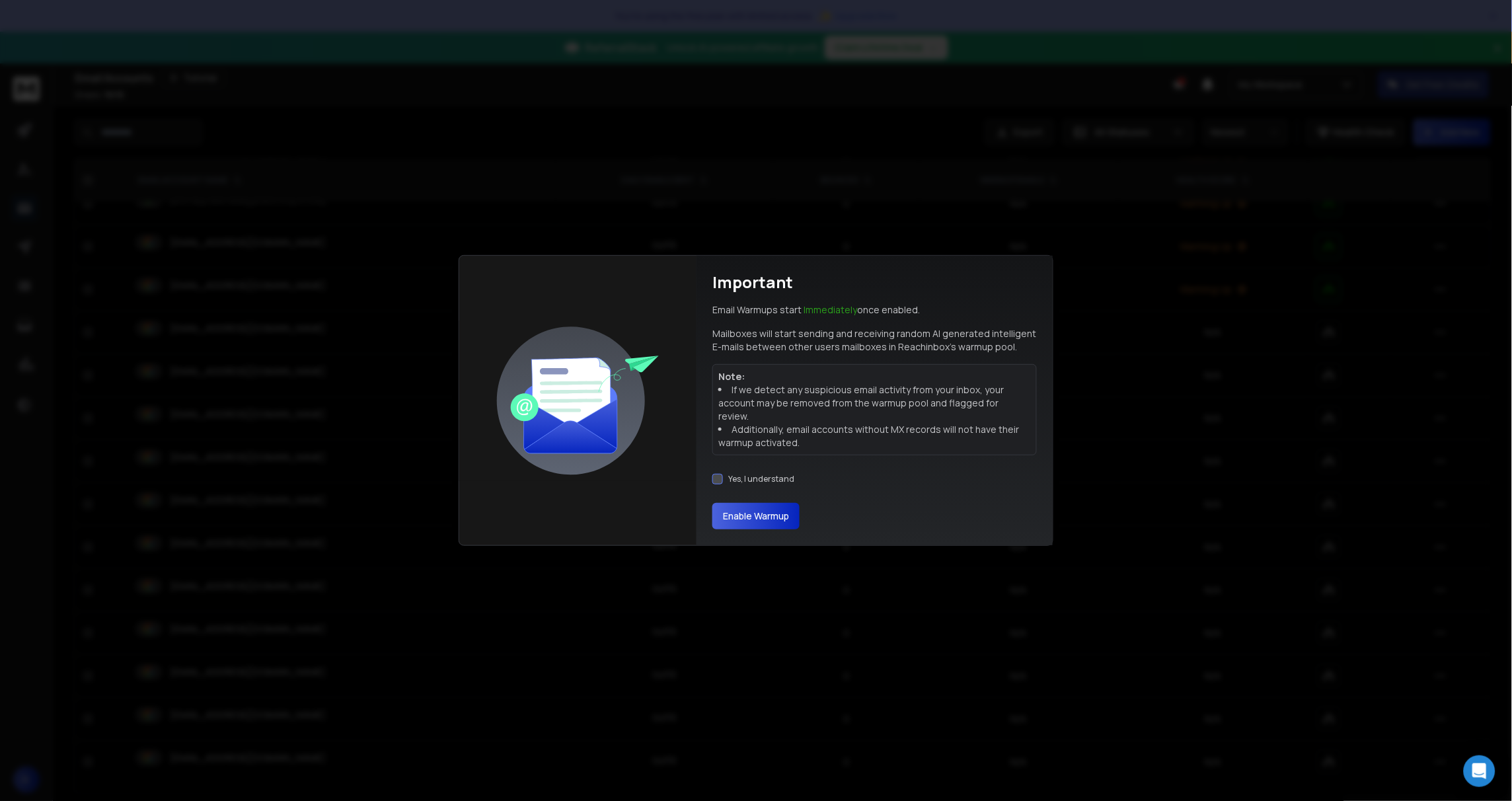
click at [715, 474] on button "Yes, I understand" at bounding box center [718, 479] width 11 height 11
click at [744, 511] on button "Enable Warmup" at bounding box center [756, 516] width 88 height 26
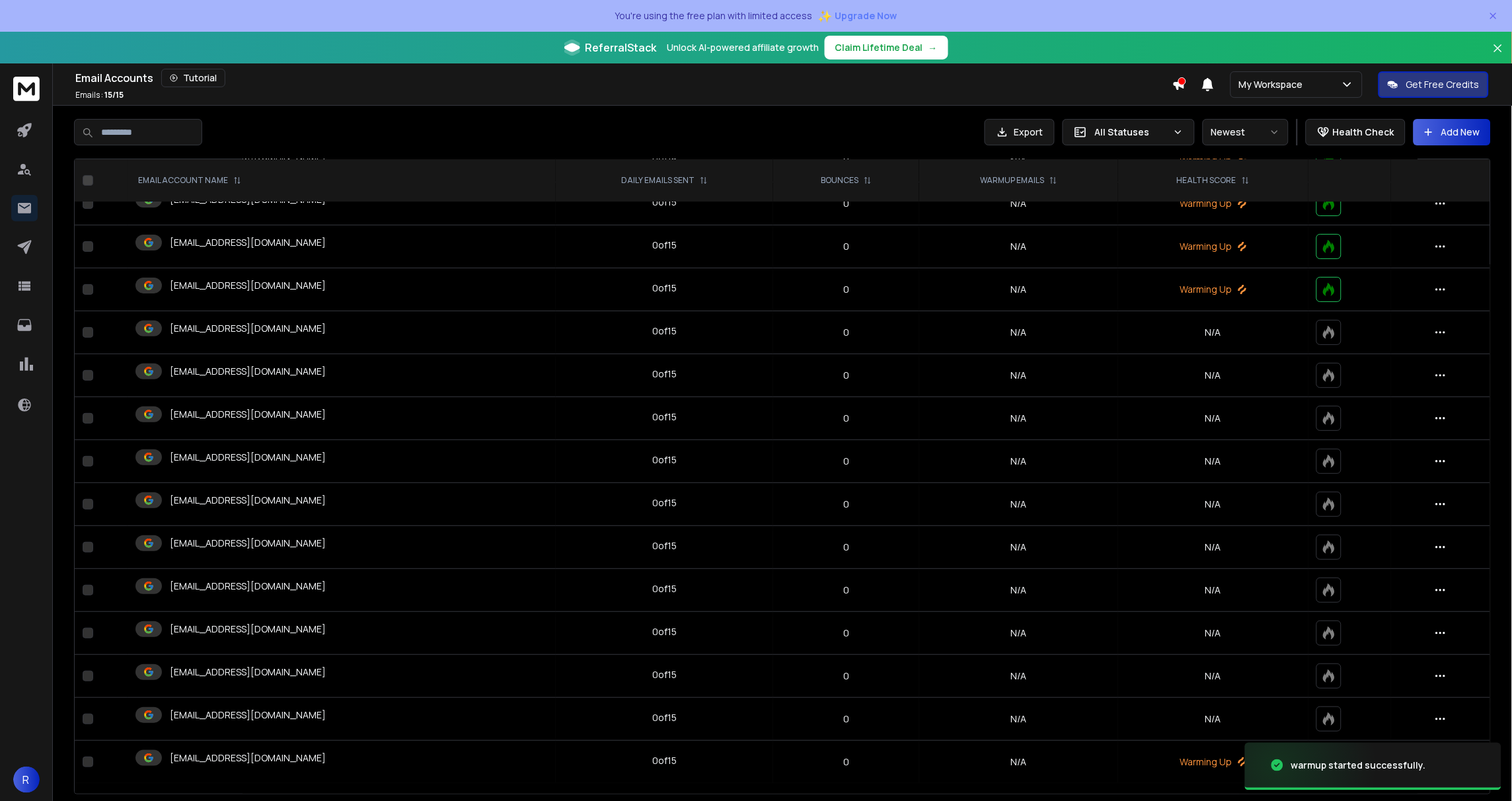
click at [1328, 724] on icon at bounding box center [1329, 719] width 13 height 13
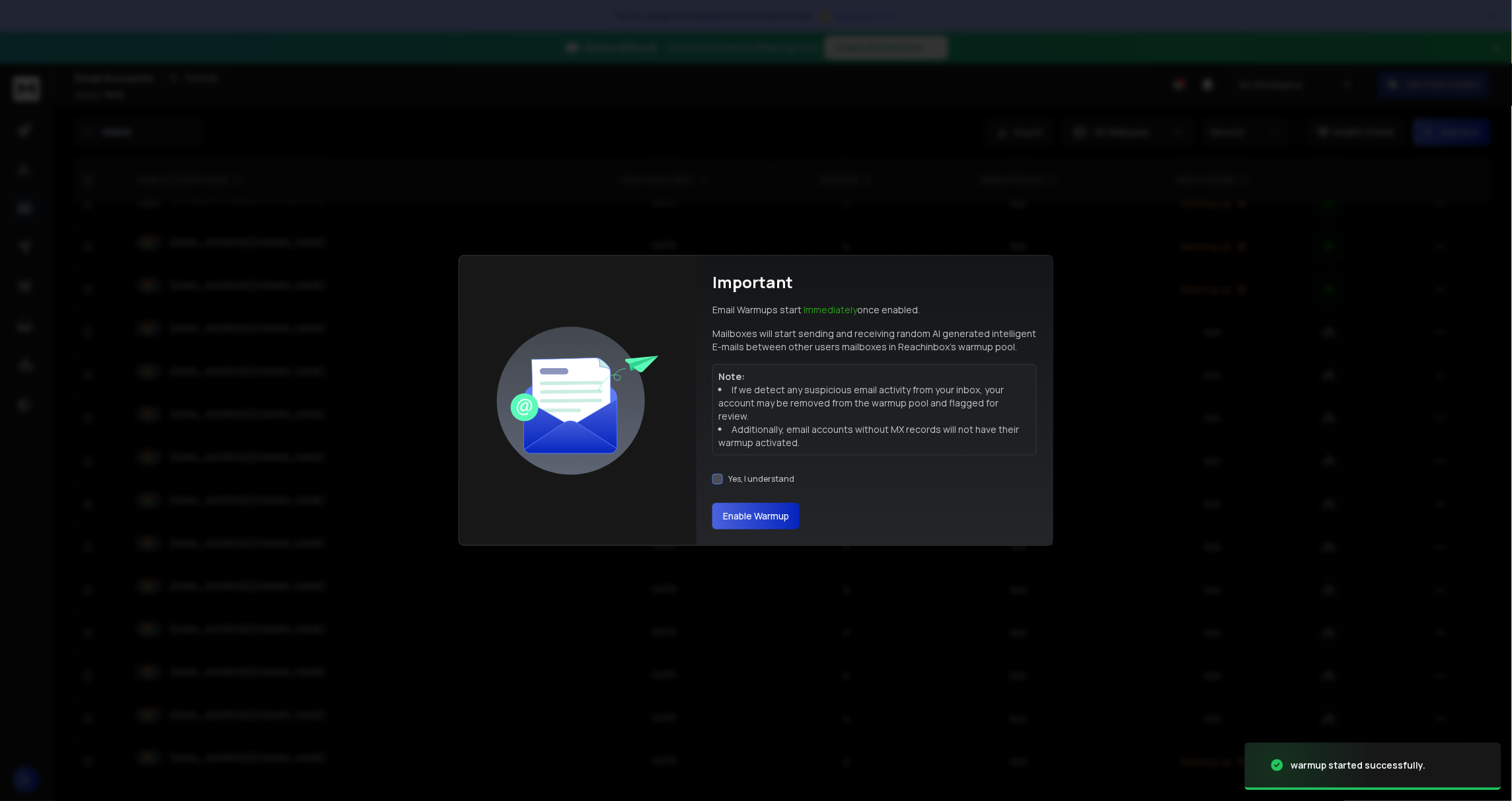
click at [718, 474] on button "Yes, I understand" at bounding box center [718, 479] width 11 height 11
click at [750, 506] on button "Enable Warmup" at bounding box center [756, 516] width 88 height 26
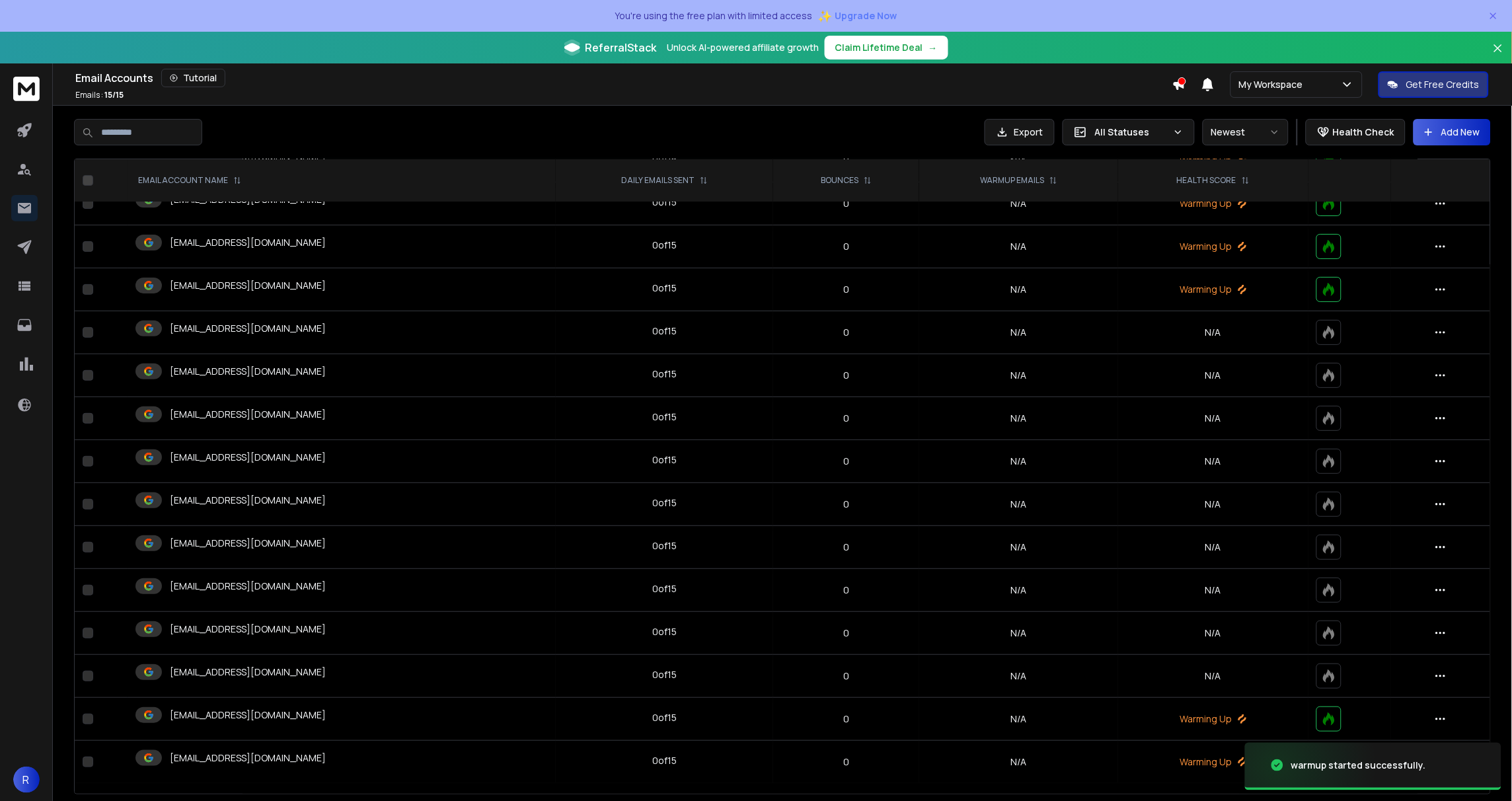
click at [1325, 672] on icon at bounding box center [1328, 676] width 11 height 13
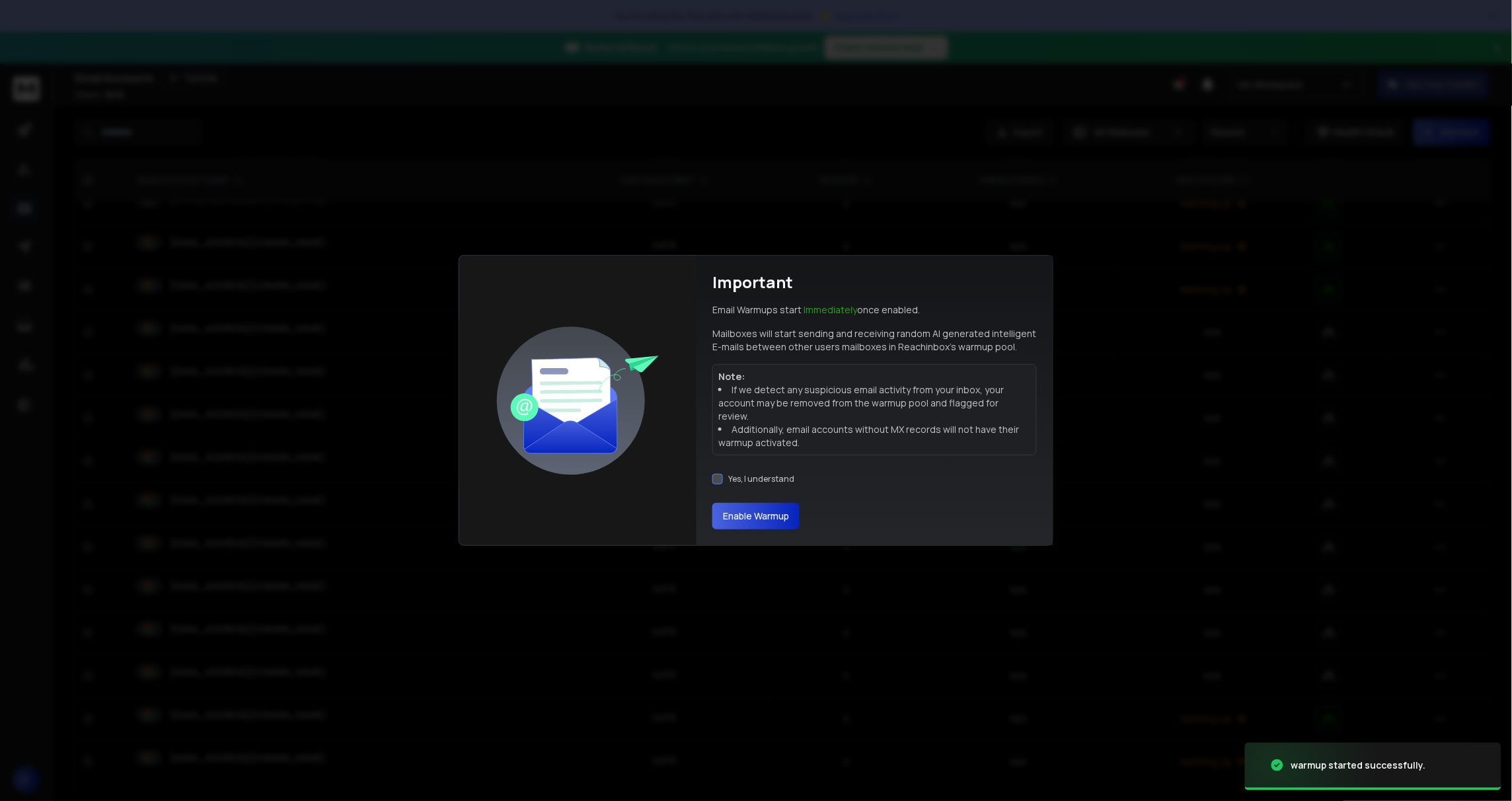
click at [720, 474] on button "Yes, I understand" at bounding box center [718, 479] width 11 height 11
click at [756, 513] on button "Enable Warmup" at bounding box center [756, 516] width 88 height 26
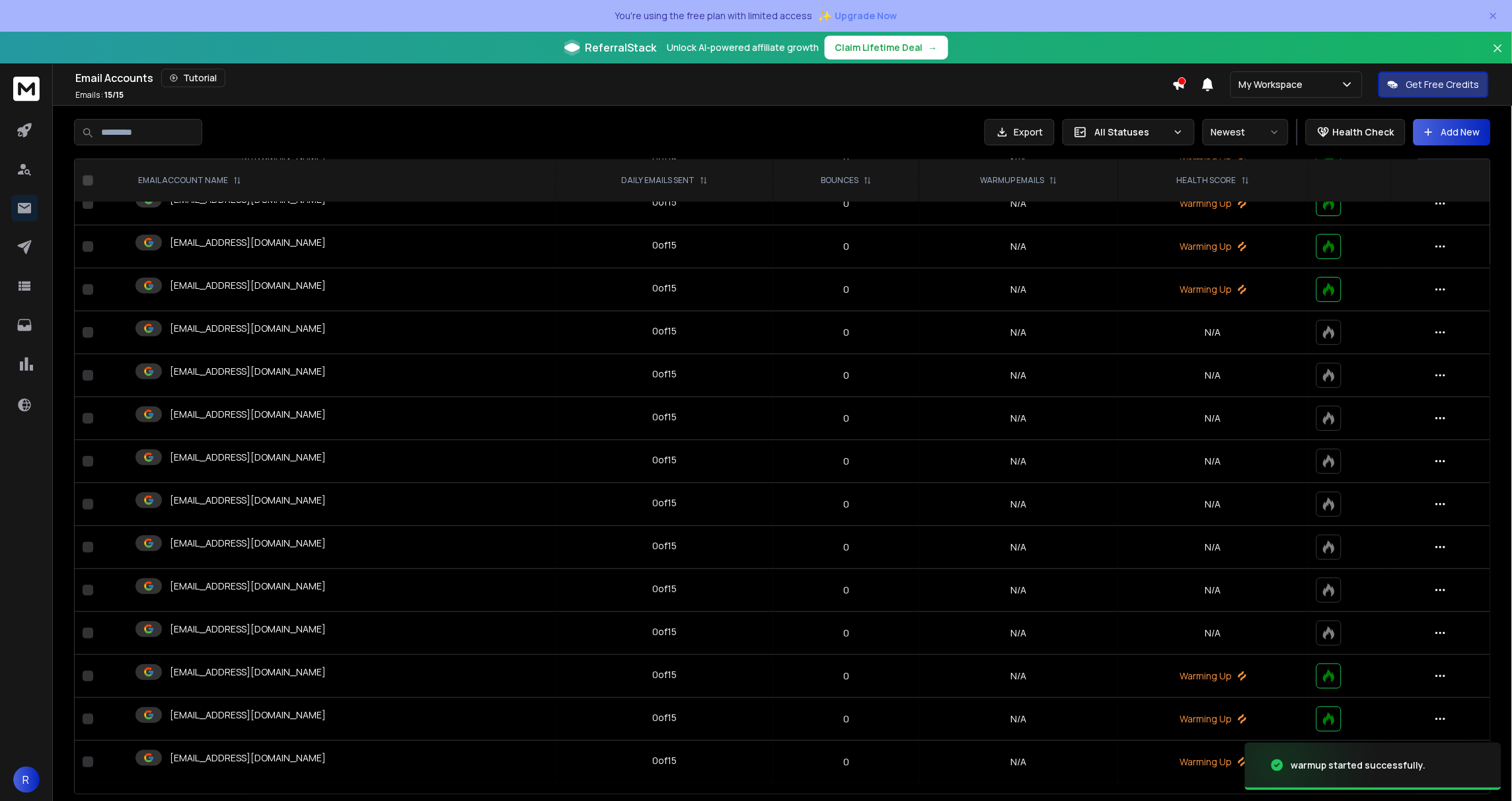
click at [1328, 678] on icon at bounding box center [1329, 676] width 13 height 13
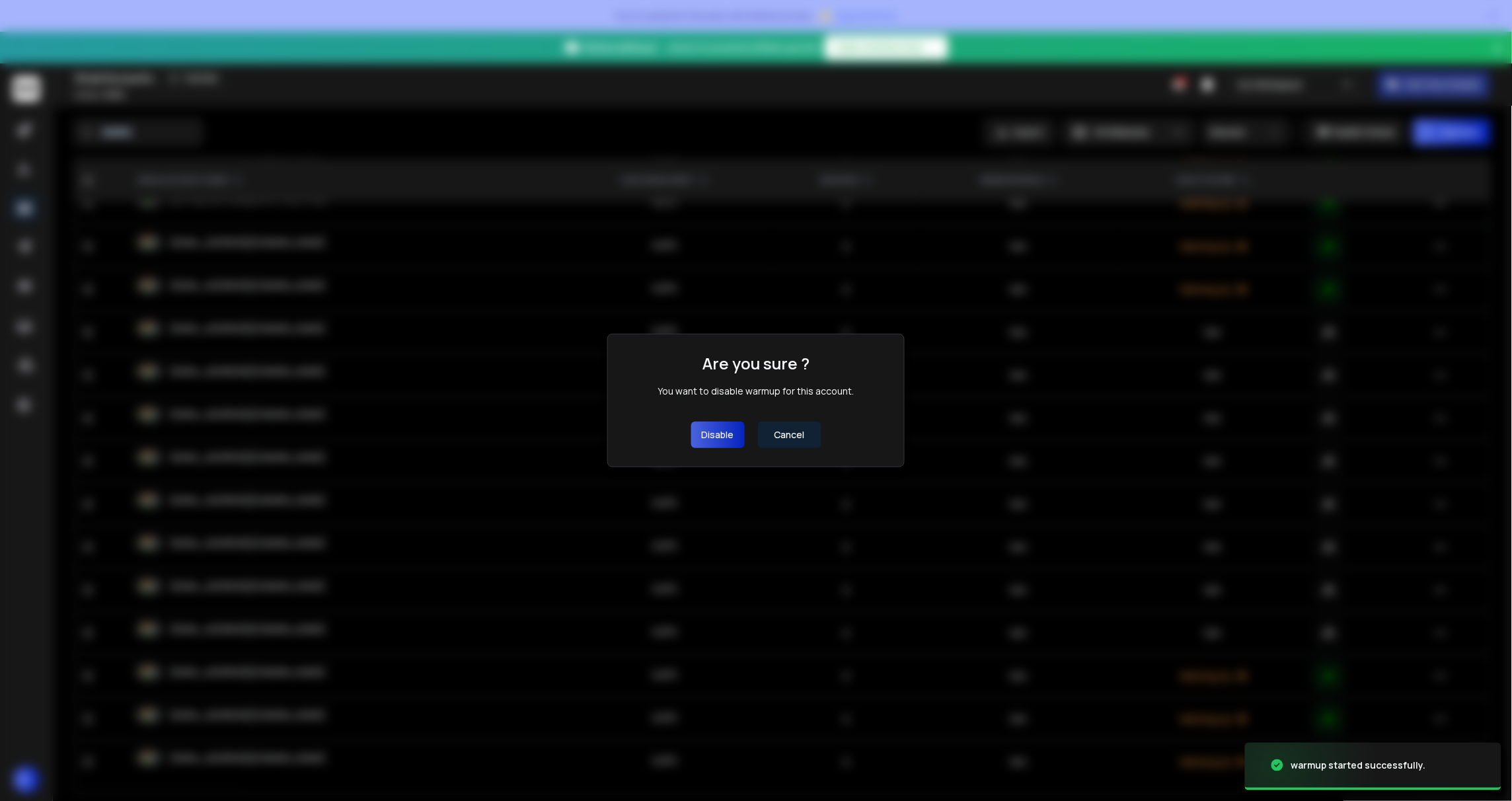
click at [794, 434] on button "Cancel" at bounding box center [790, 435] width 63 height 26
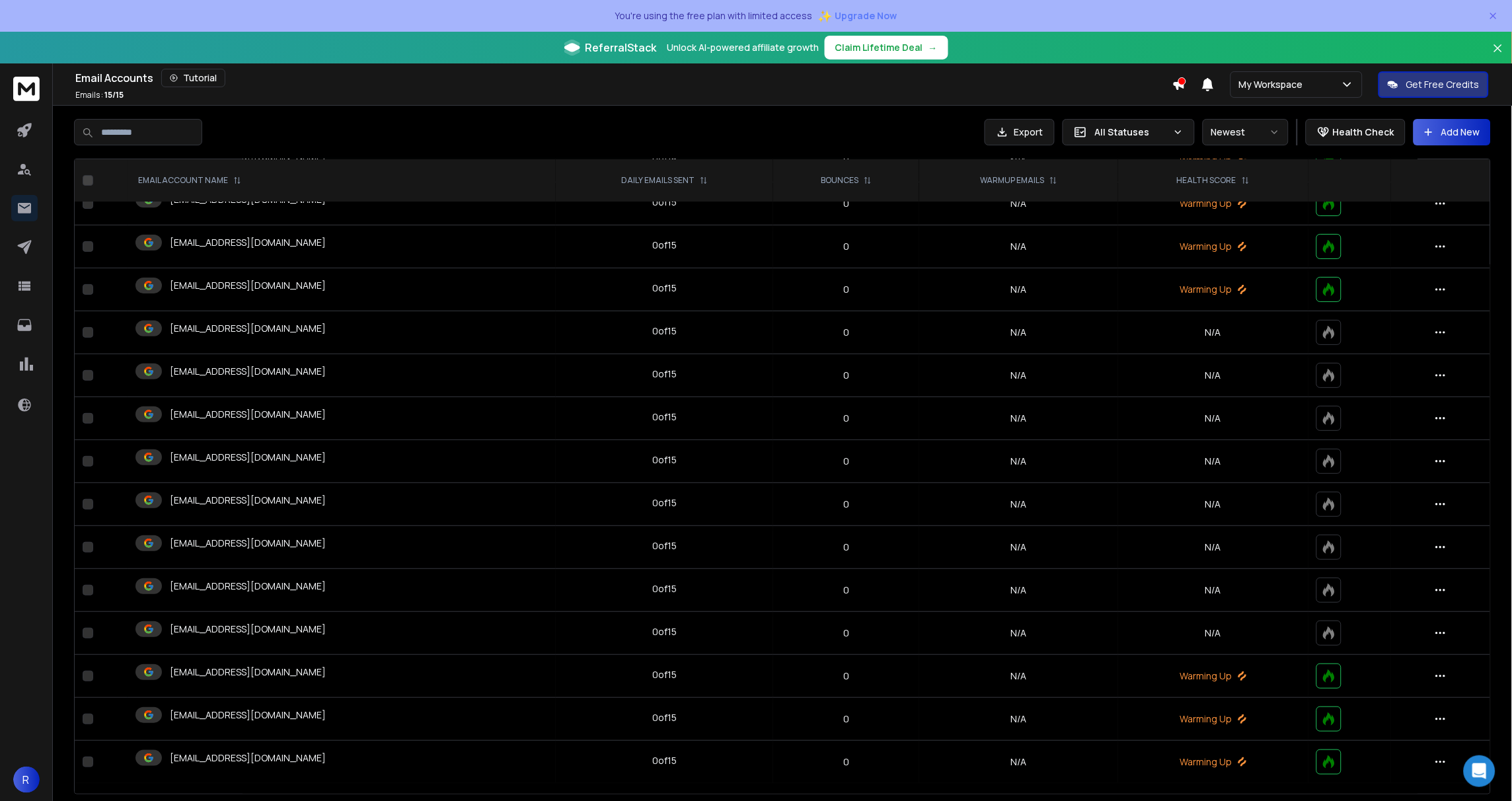
click at [1326, 630] on icon at bounding box center [1328, 633] width 11 height 13
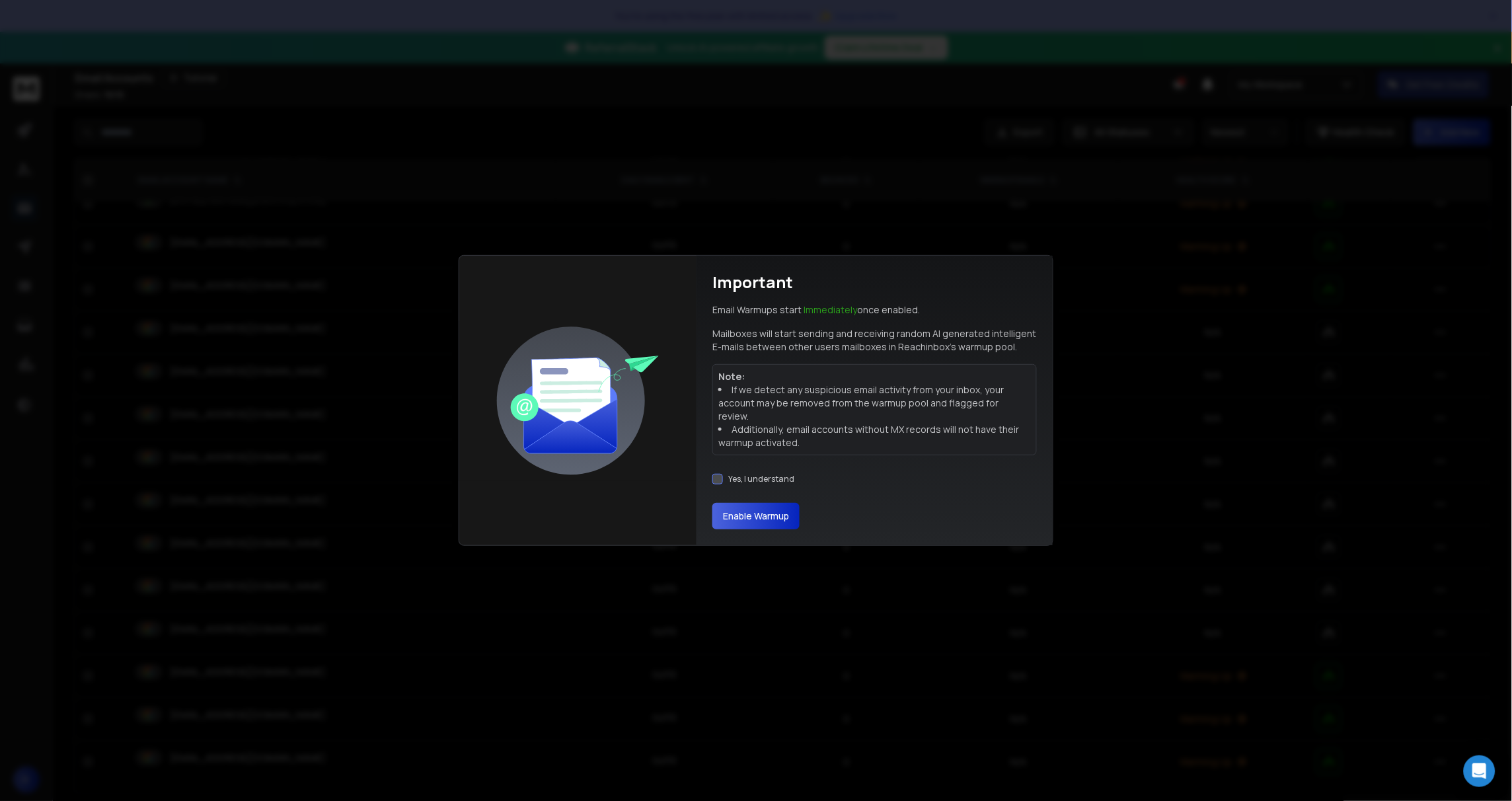
click at [716, 474] on button "Yes, I understand" at bounding box center [718, 479] width 11 height 11
click at [761, 505] on button "Enable Warmup" at bounding box center [756, 516] width 88 height 26
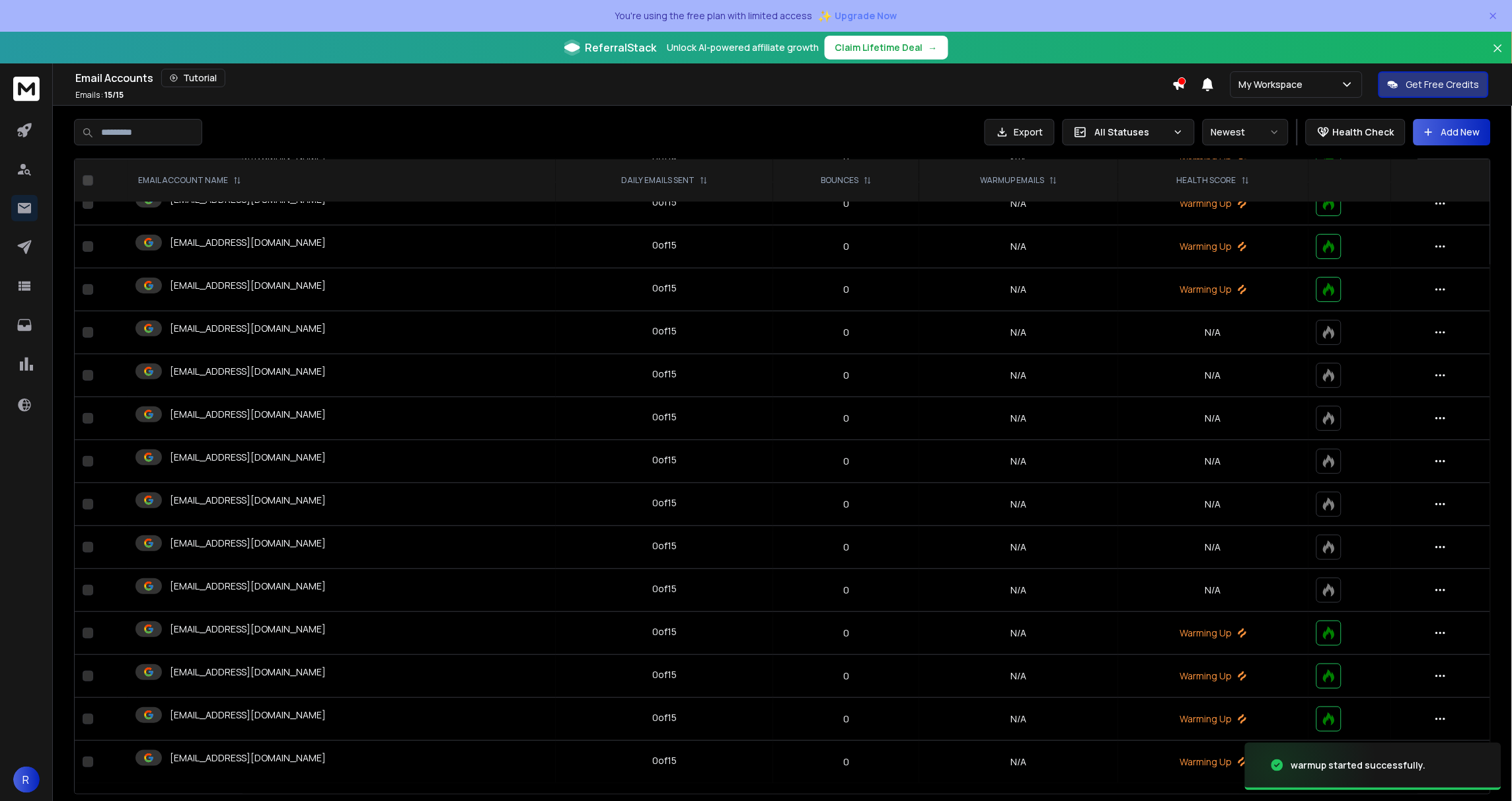
click at [1328, 592] on icon at bounding box center [1329, 590] width 13 height 13
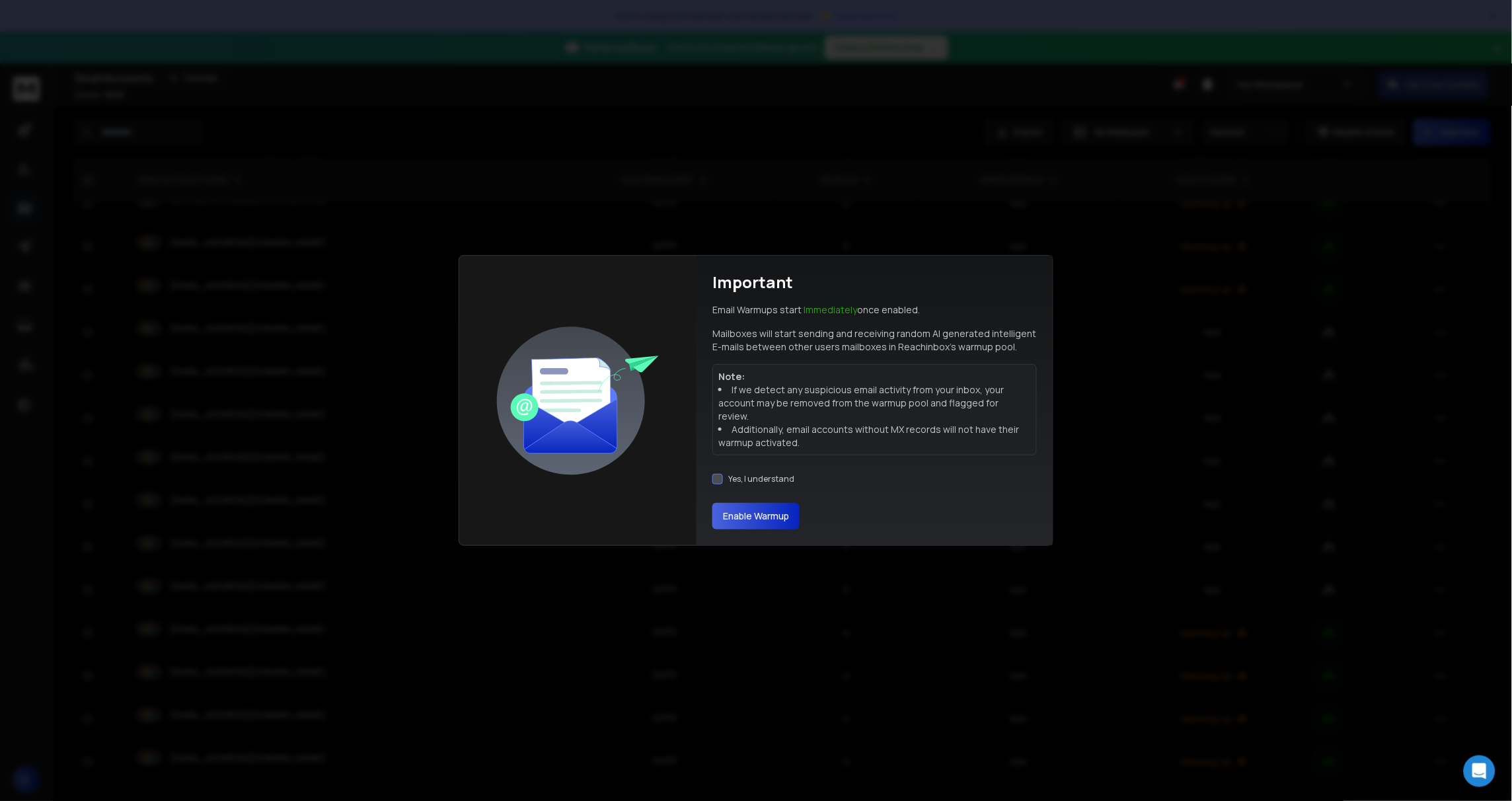
click at [718, 474] on button "Yes, I understand" at bounding box center [718, 479] width 11 height 11
click at [758, 506] on button "Enable Warmup" at bounding box center [756, 516] width 88 height 26
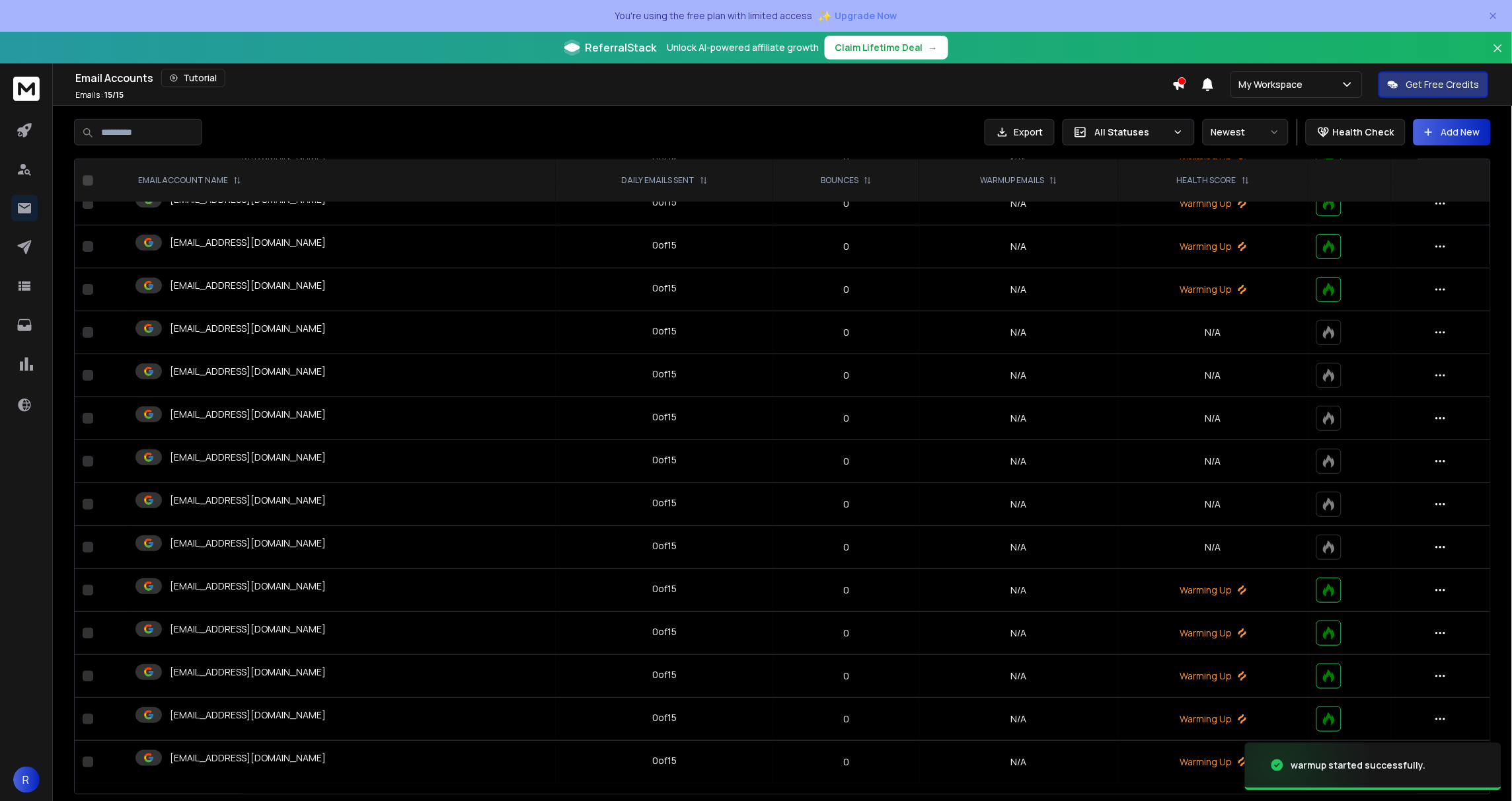
click at [1325, 548] on icon at bounding box center [1328, 547] width 11 height 13
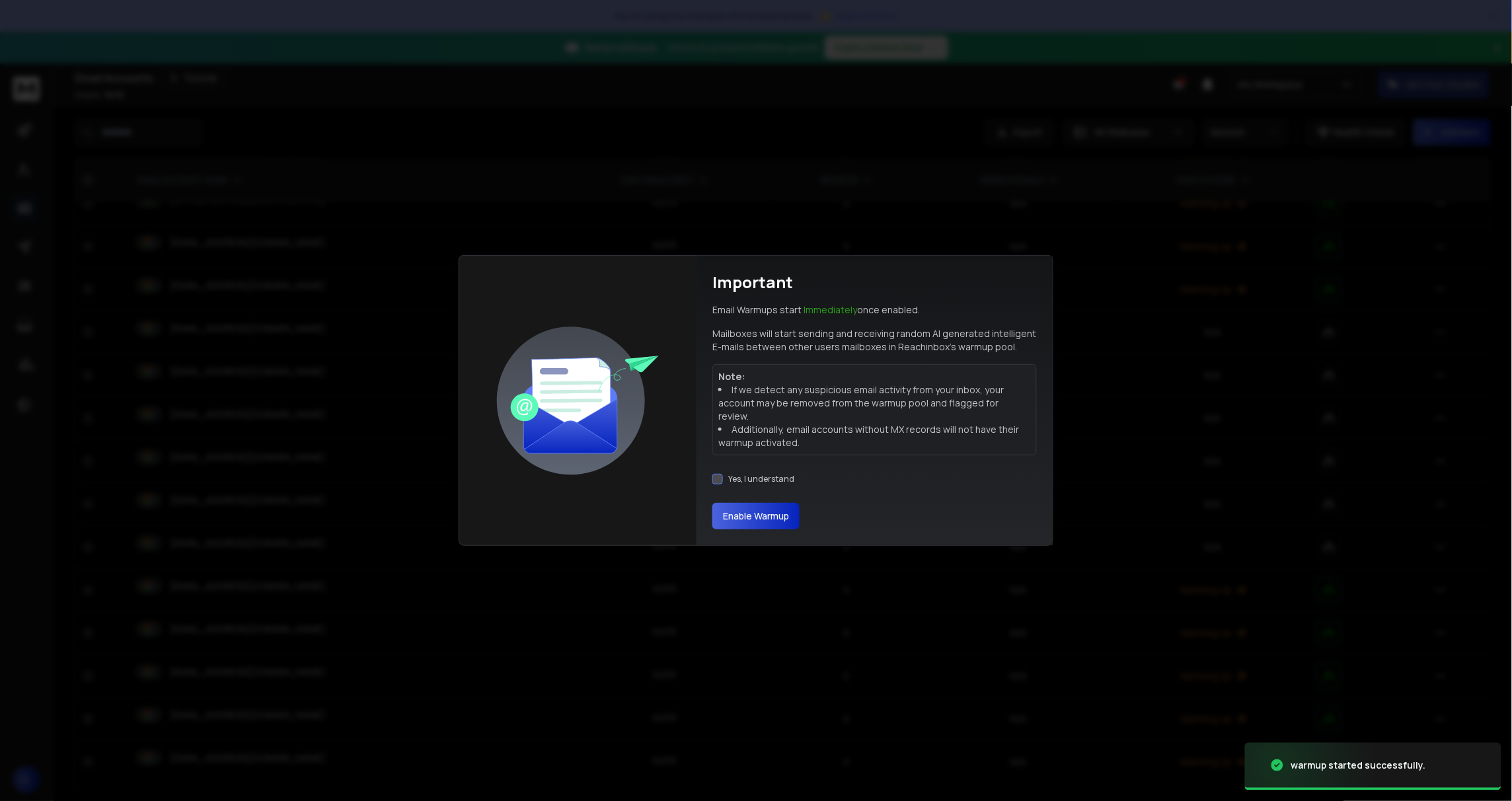
click at [721, 474] on button "Yes, I understand" at bounding box center [718, 479] width 11 height 11
click at [758, 503] on button "Enable Warmup" at bounding box center [756, 516] width 88 height 26
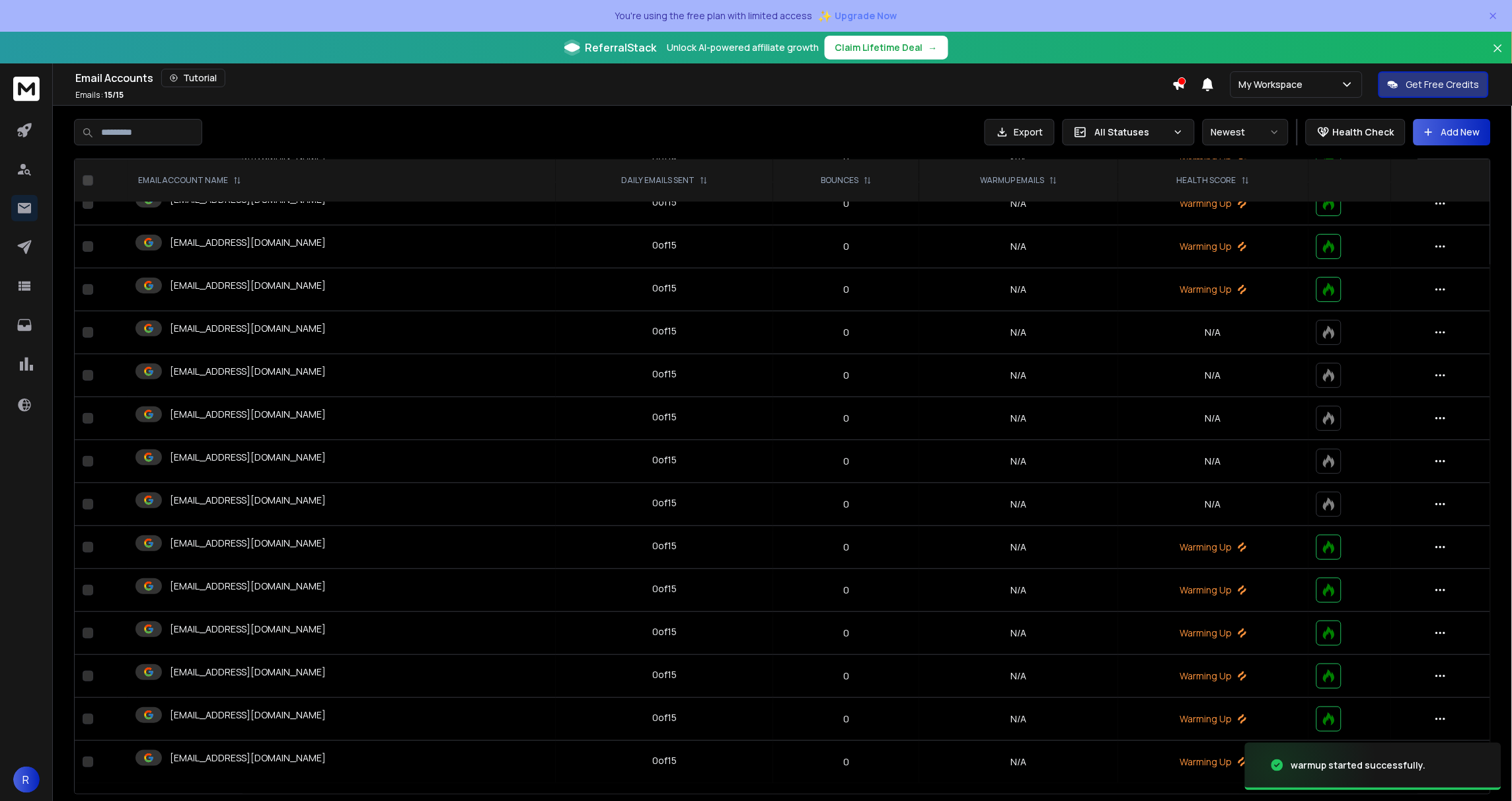
click at [1328, 507] on icon at bounding box center [1329, 504] width 13 height 13
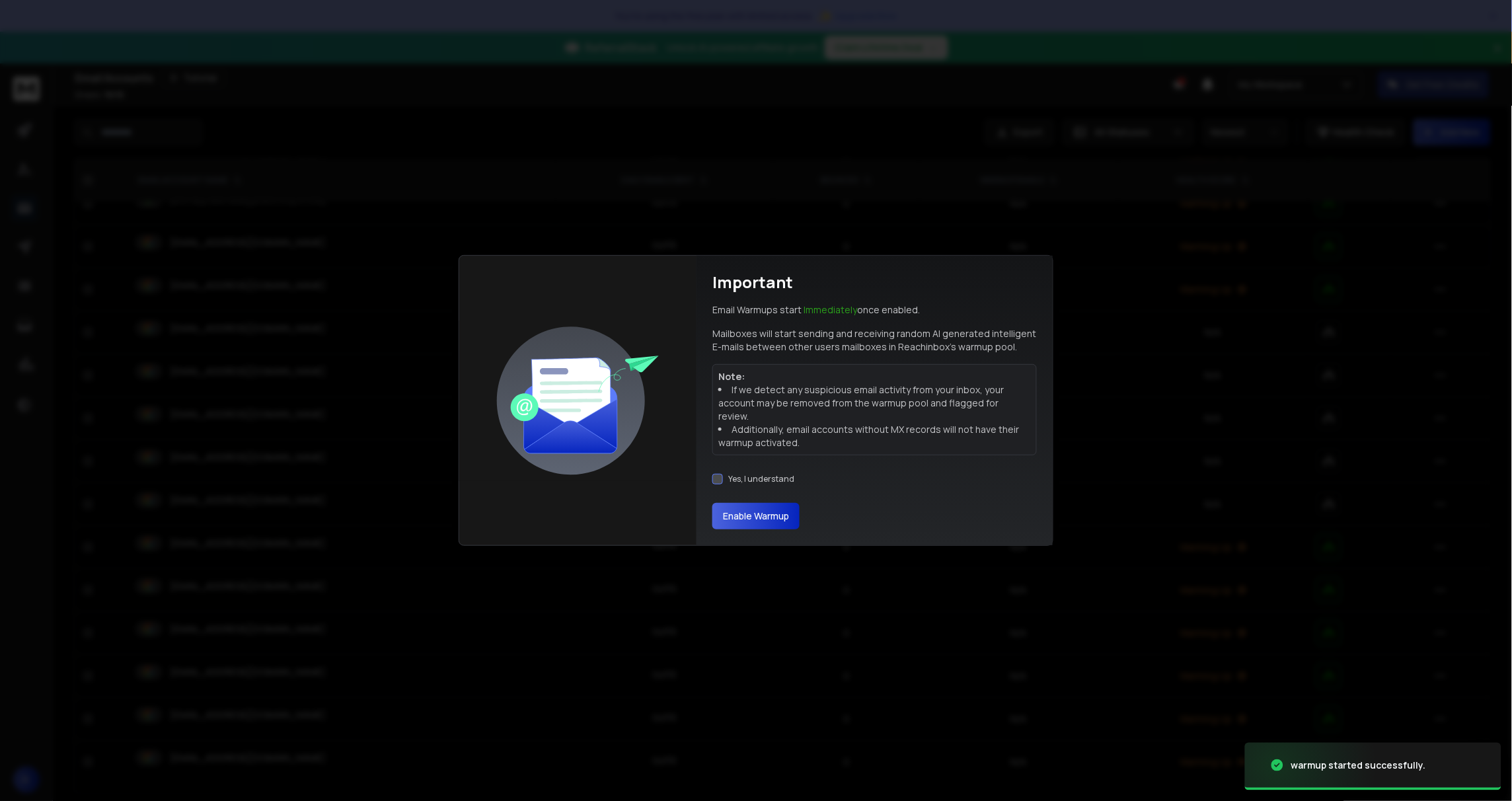
click at [715, 474] on button "Yes, I understand" at bounding box center [718, 479] width 11 height 11
click at [750, 507] on button "Enable Warmup" at bounding box center [756, 516] width 88 height 26
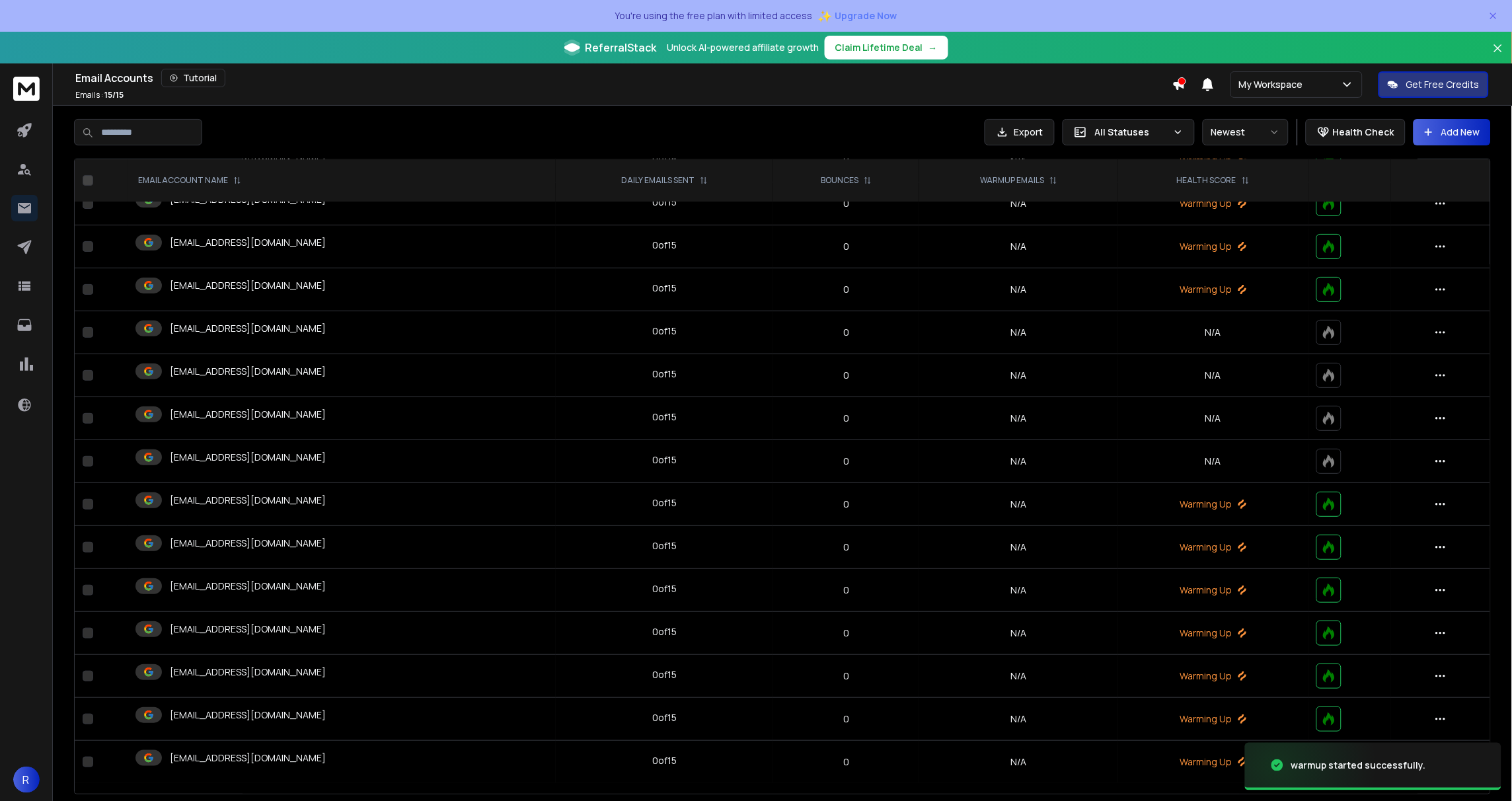
click at [1323, 463] on icon at bounding box center [1328, 461] width 11 height 13
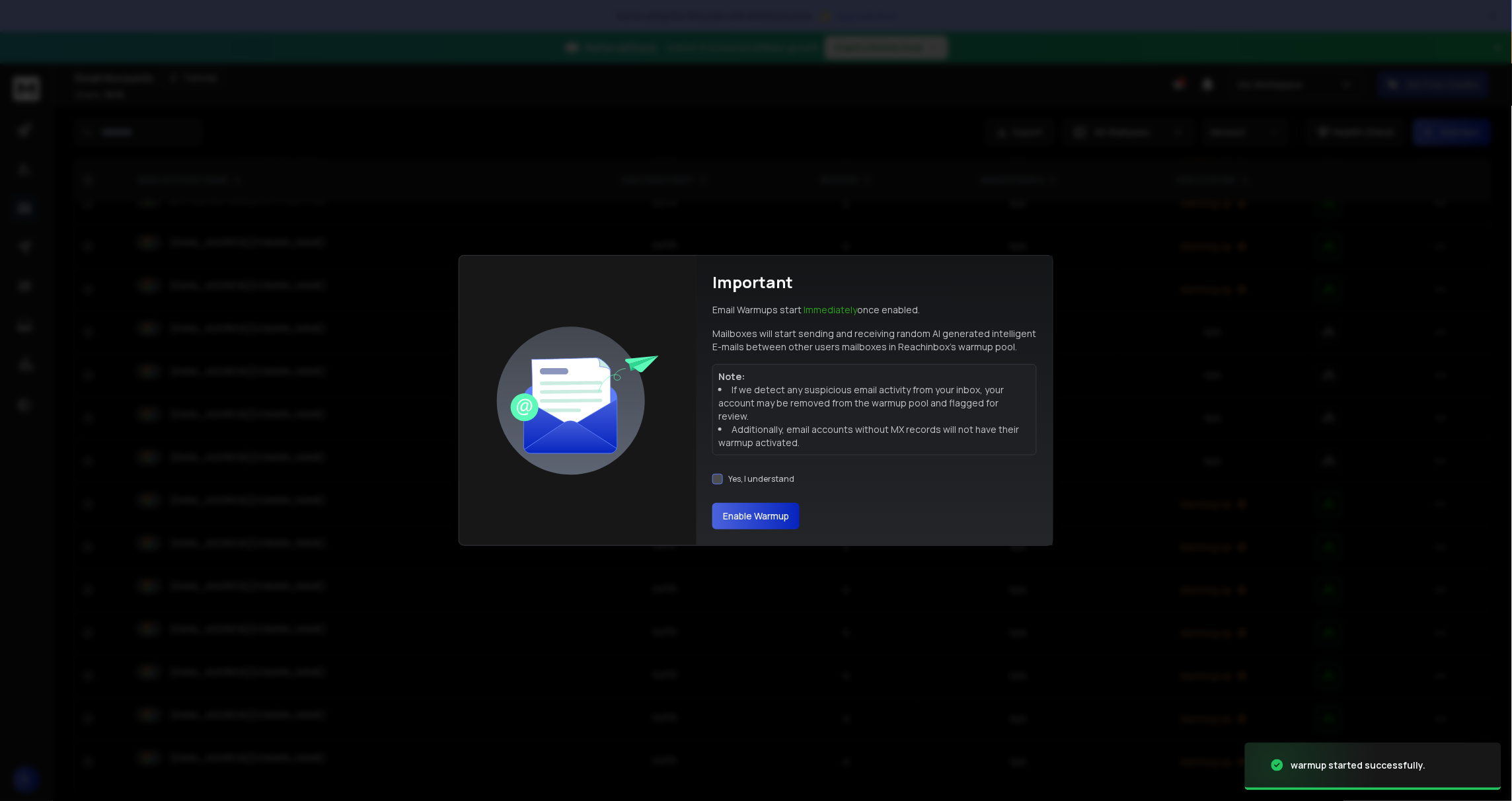
click at [715, 474] on button "Yes, I understand" at bounding box center [718, 479] width 11 height 11
click at [744, 505] on button "Enable Warmup" at bounding box center [756, 516] width 88 height 26
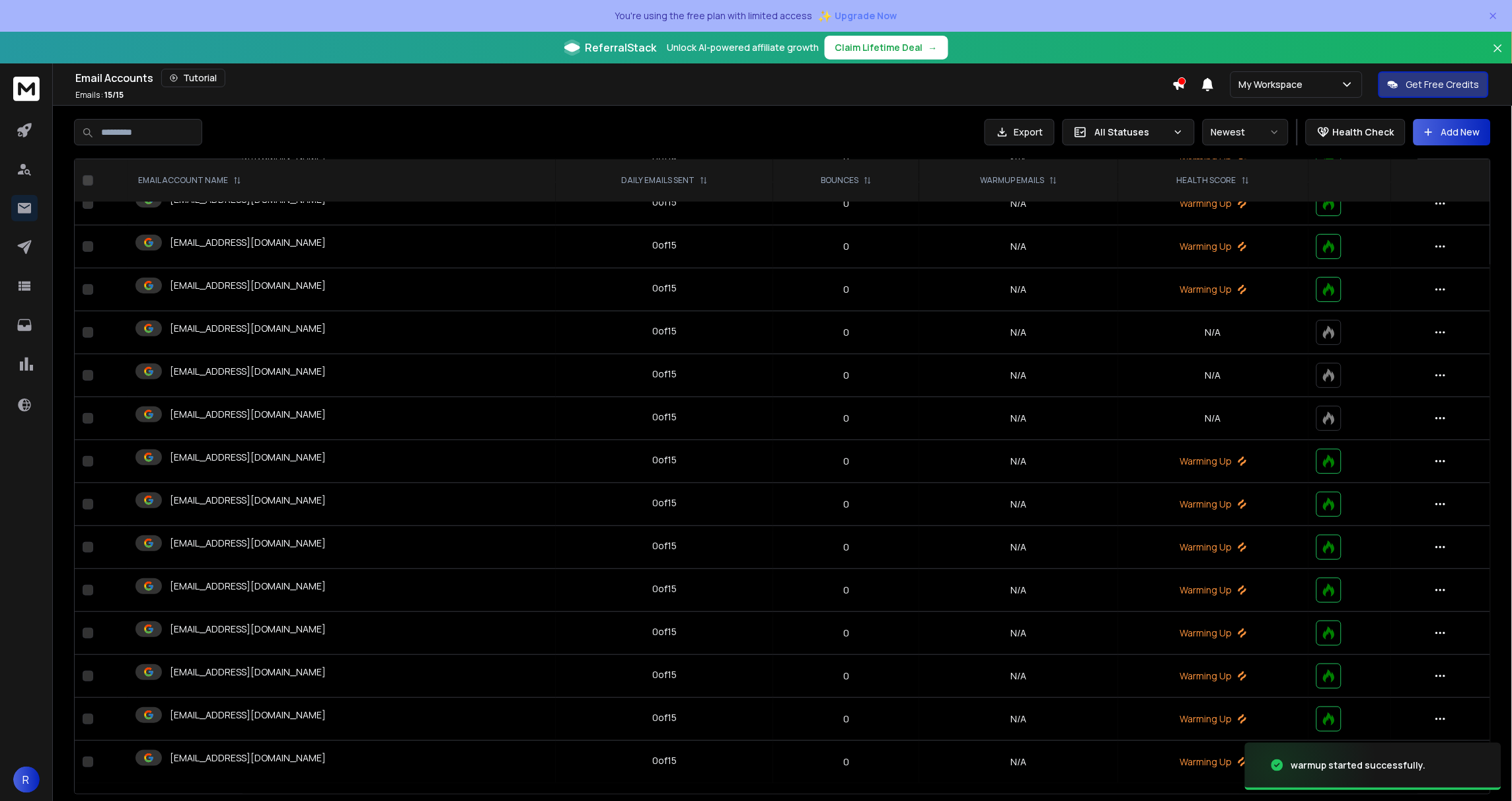
click at [1331, 422] on icon at bounding box center [1329, 418] width 13 height 13
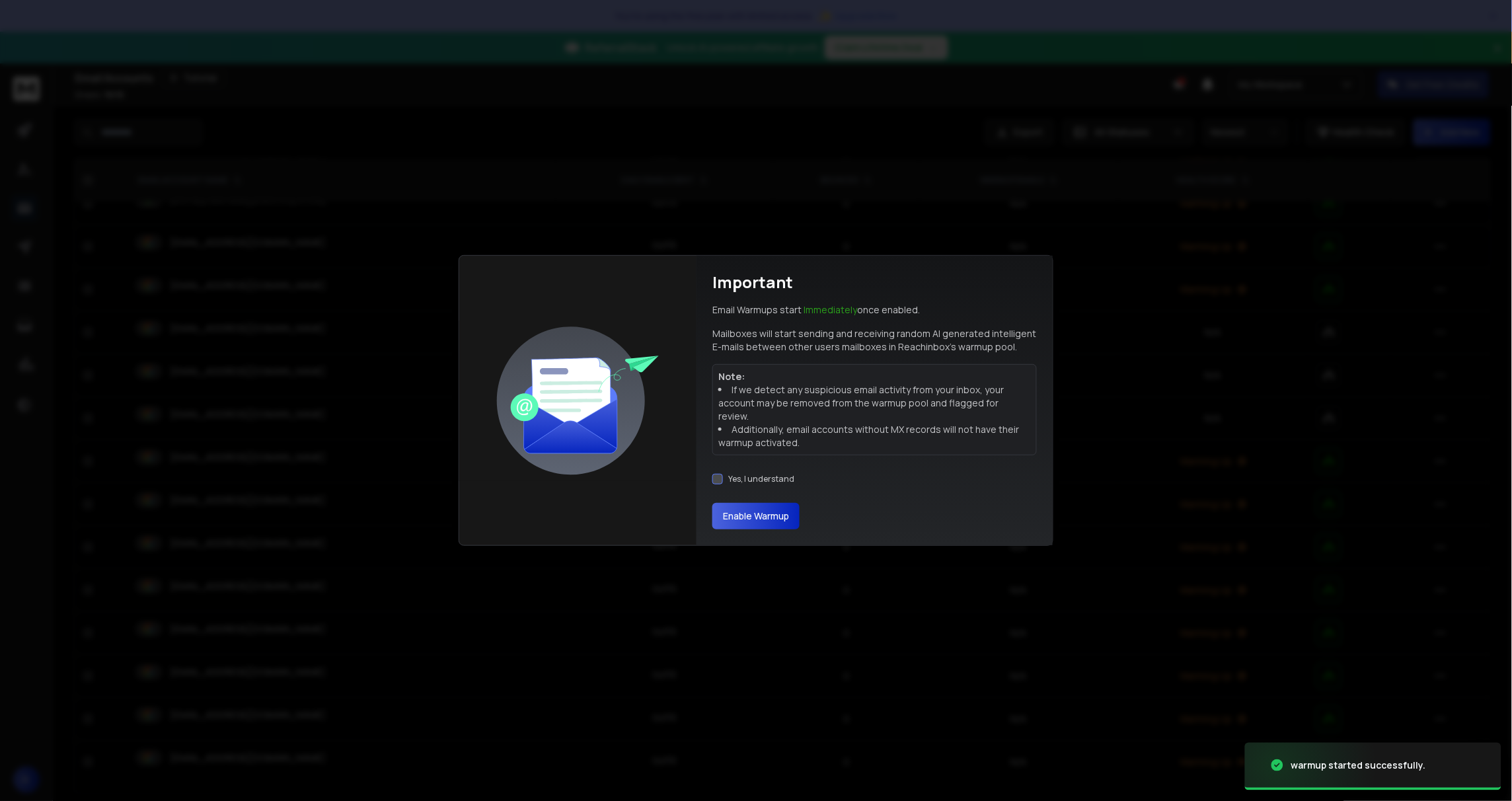
click at [713, 478] on div "Yes, I understand" at bounding box center [753, 478] width 82 height 26
click at [719, 474] on button "Yes, I understand" at bounding box center [718, 479] width 11 height 11
click at [753, 503] on button "Enable Warmup" at bounding box center [756, 516] width 88 height 26
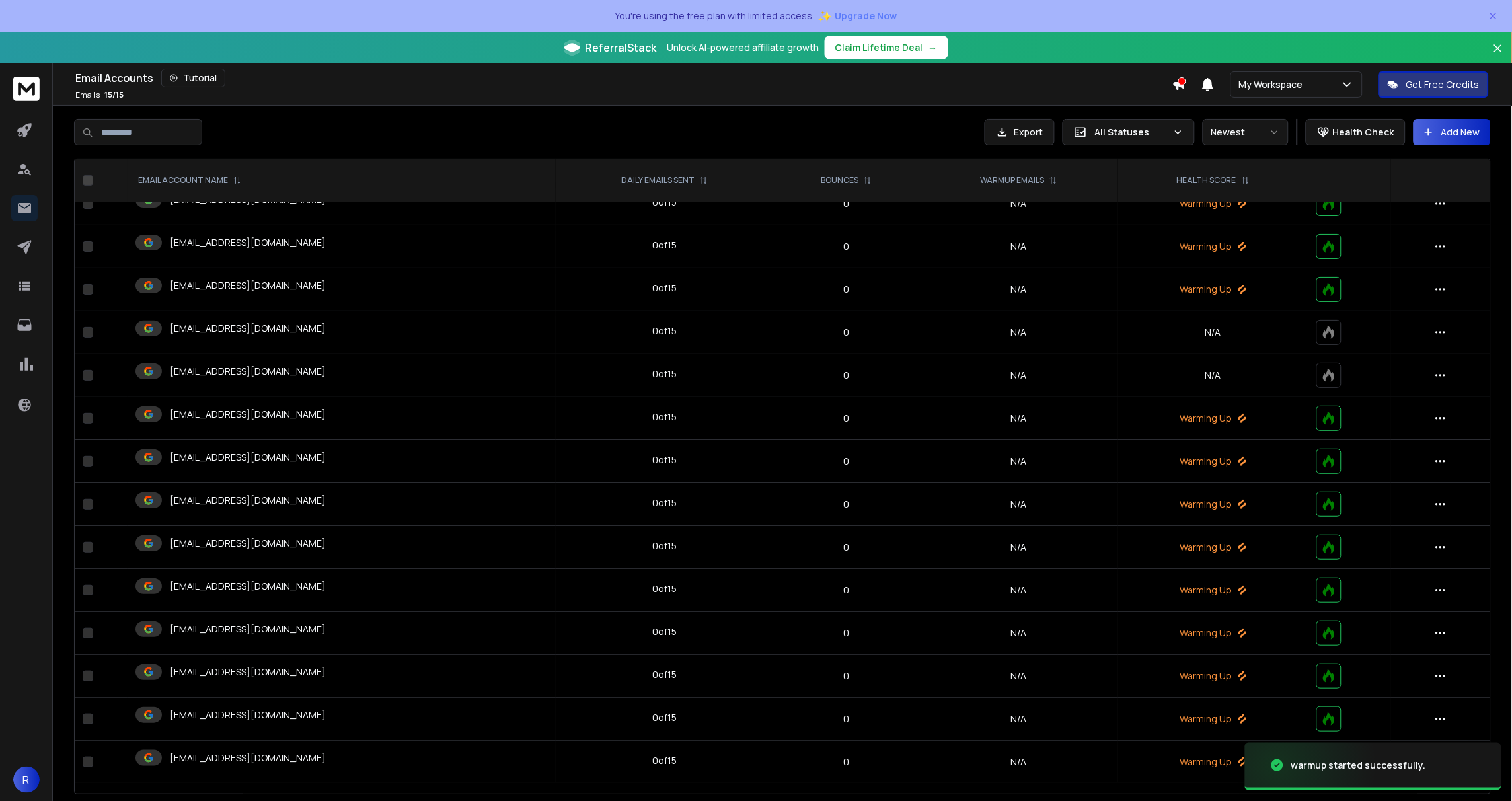
click at [1327, 374] on icon at bounding box center [1329, 375] width 13 height 13
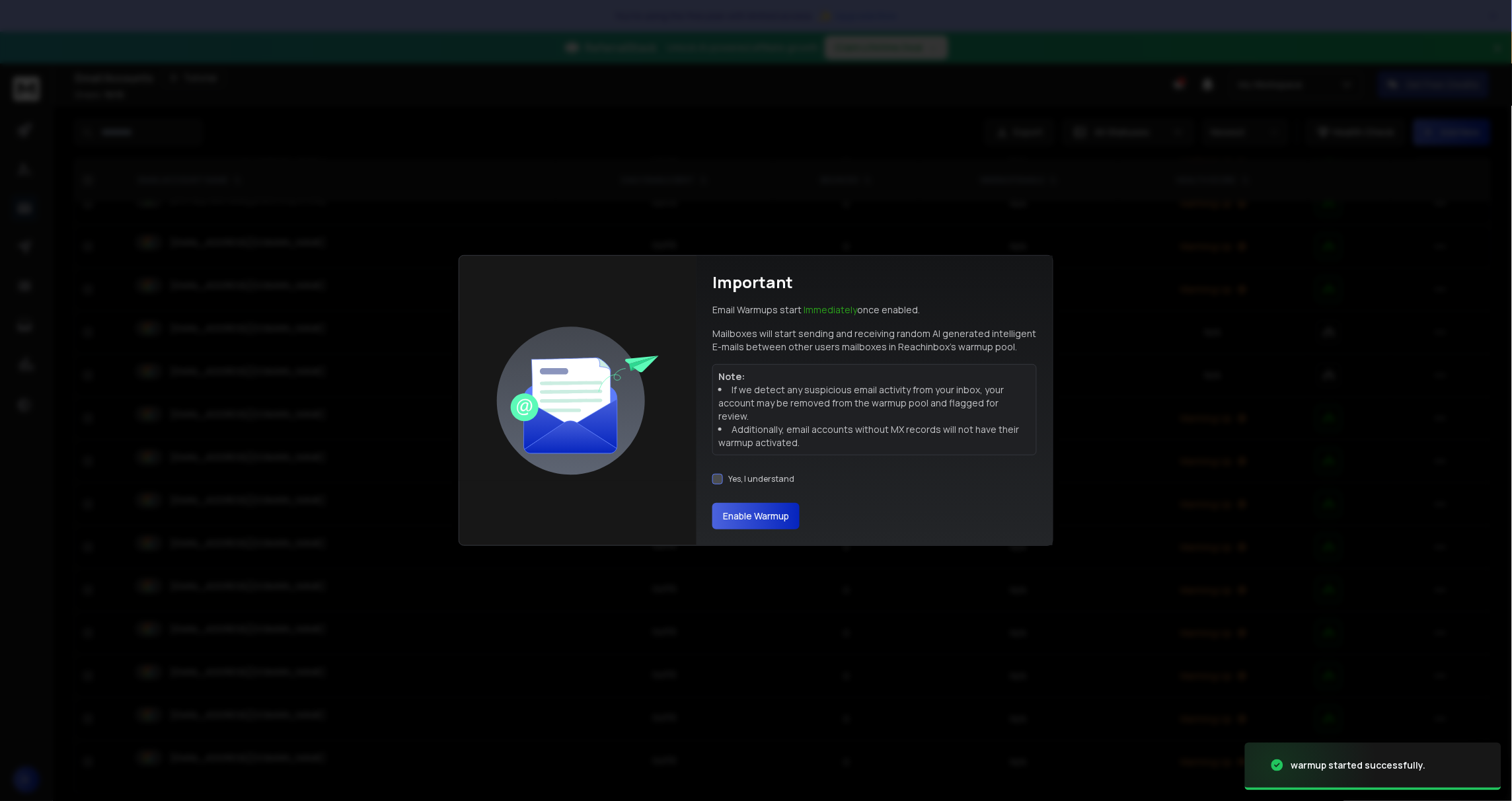
click at [716, 474] on button "Yes, I understand" at bounding box center [718, 479] width 11 height 11
click at [749, 513] on button "Enable Warmup" at bounding box center [756, 516] width 88 height 26
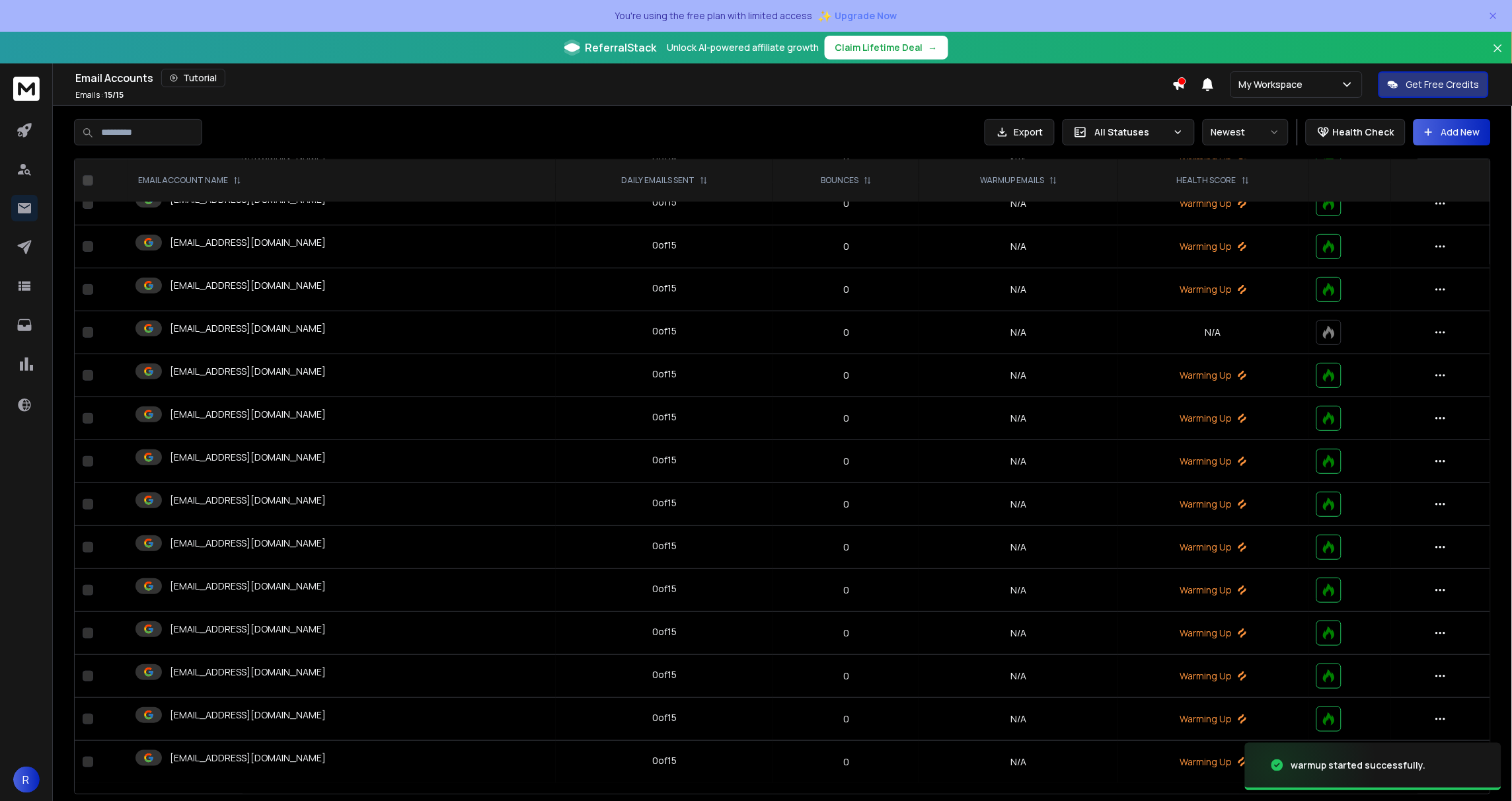
click at [1329, 337] on icon at bounding box center [1328, 332] width 11 height 13
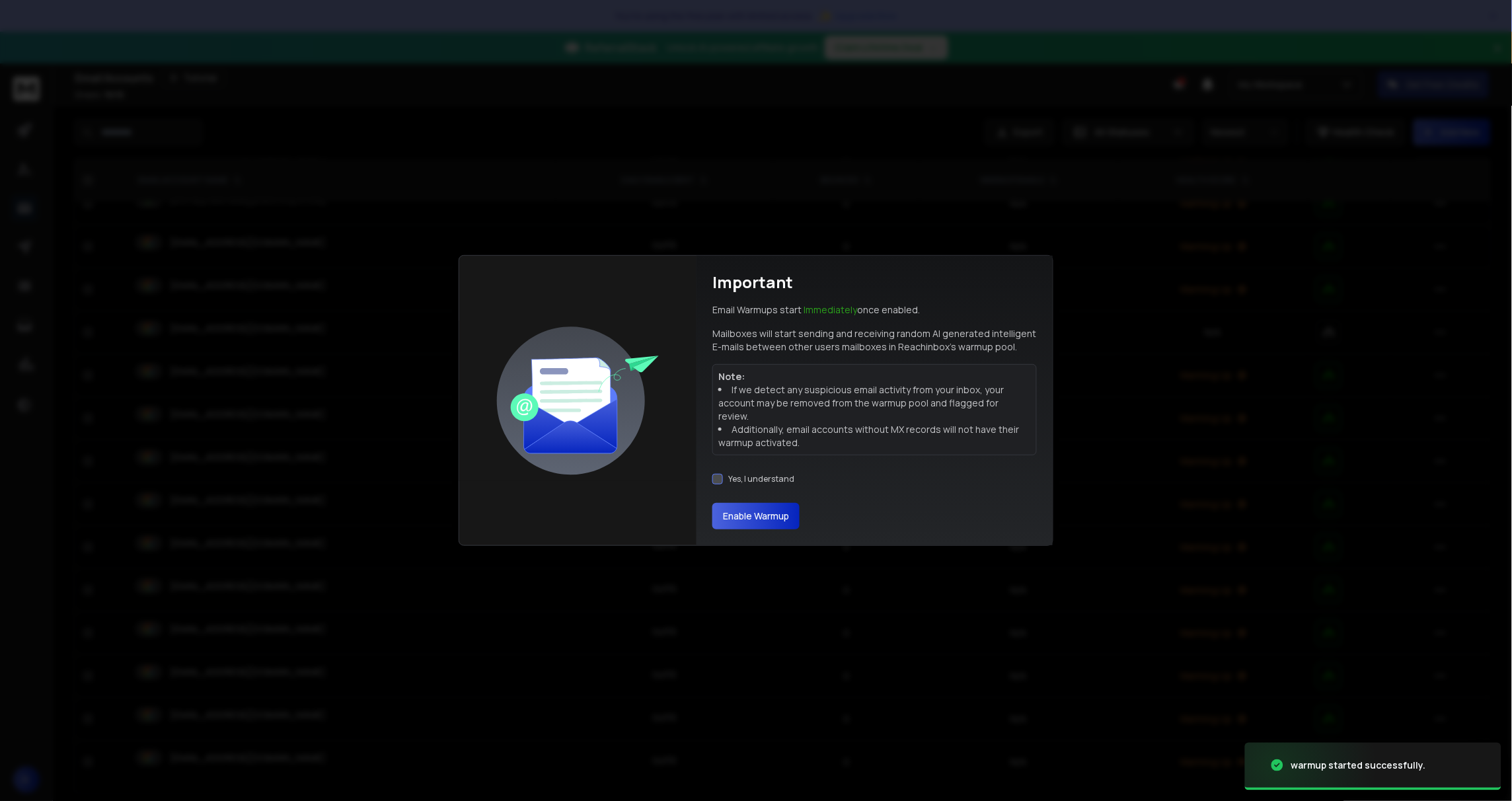
click at [721, 474] on button "Yes, I understand" at bounding box center [718, 479] width 11 height 11
click at [747, 503] on button "Enable Warmup" at bounding box center [756, 516] width 88 height 26
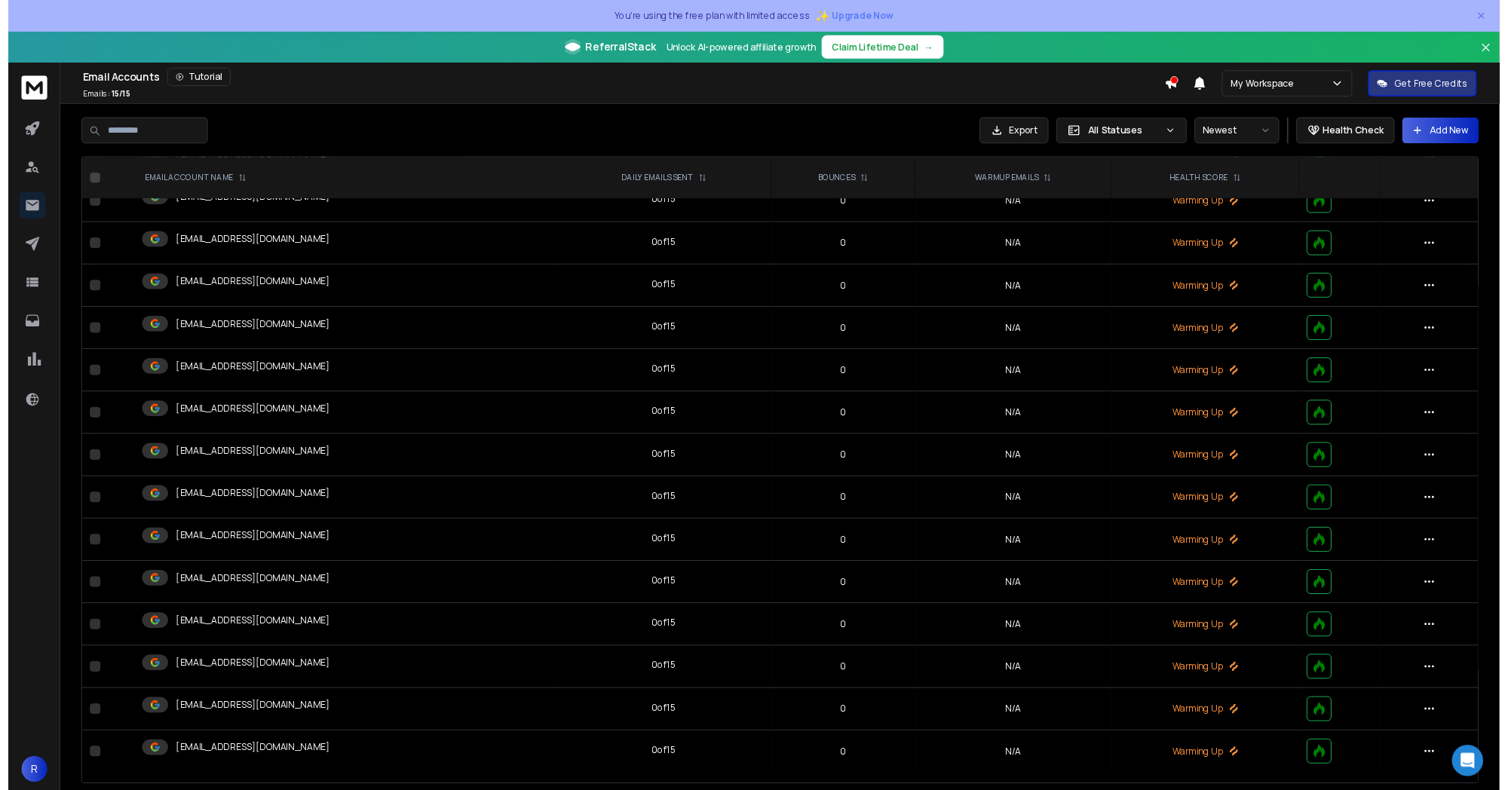
scroll to position [0, 0]
